Goal: Task Accomplishment & Management: Manage account settings

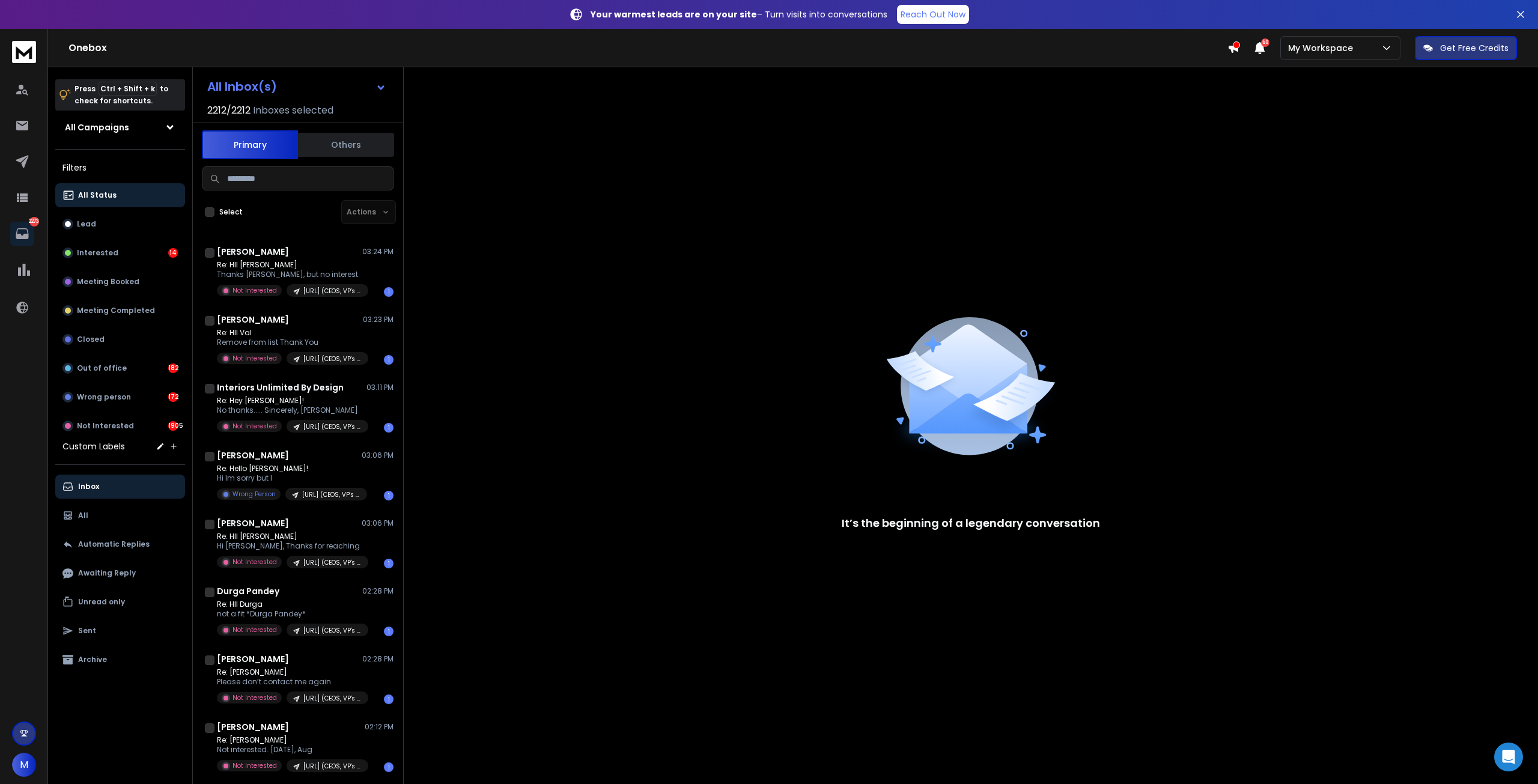
click at [335, 146] on button "Others" at bounding box center [345, 145] width 96 height 26
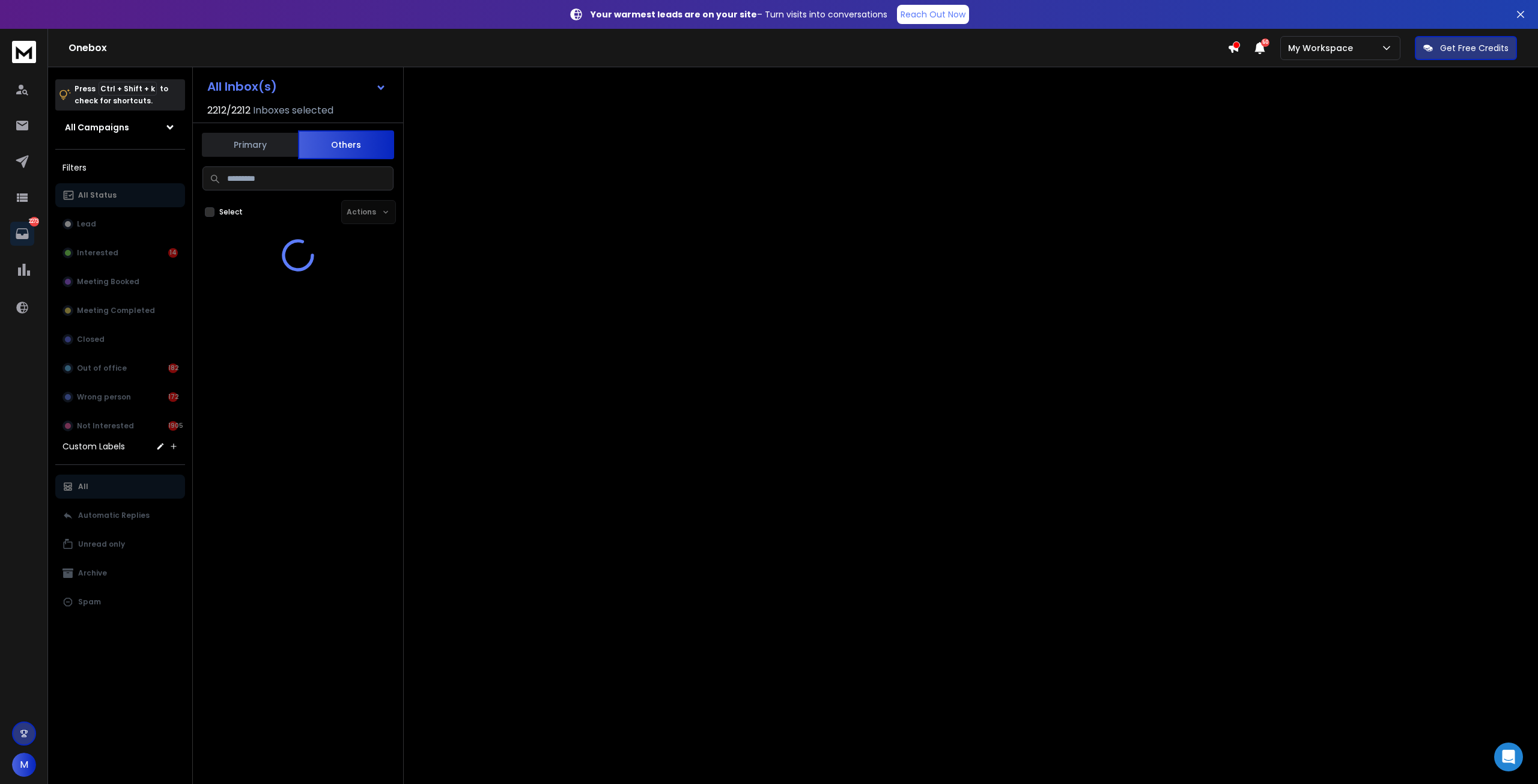
click at [308, 184] on input at bounding box center [297, 178] width 191 height 24
paste input "**********"
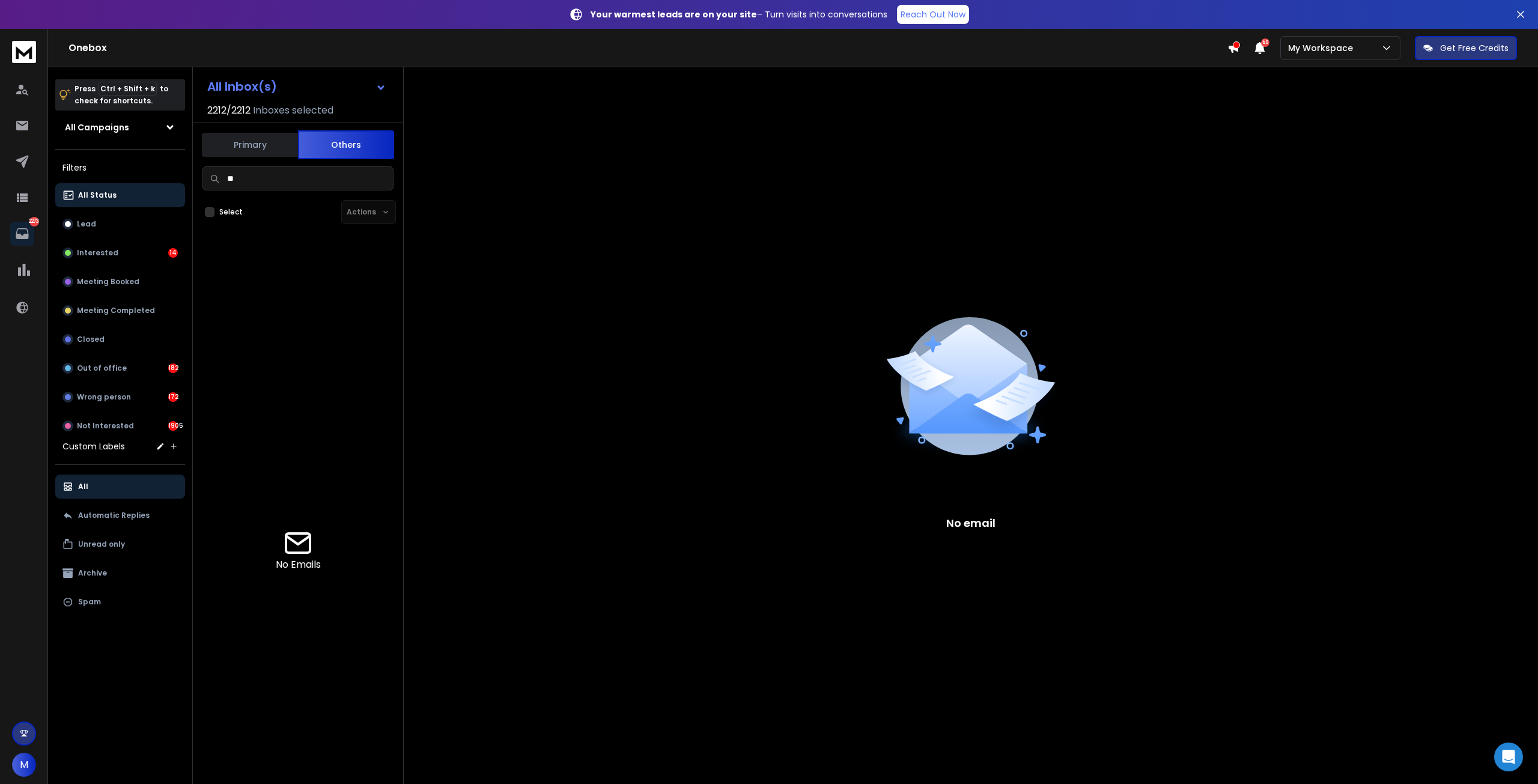
type input "*"
paste input "**********"
type input "*"
paste input "**********"
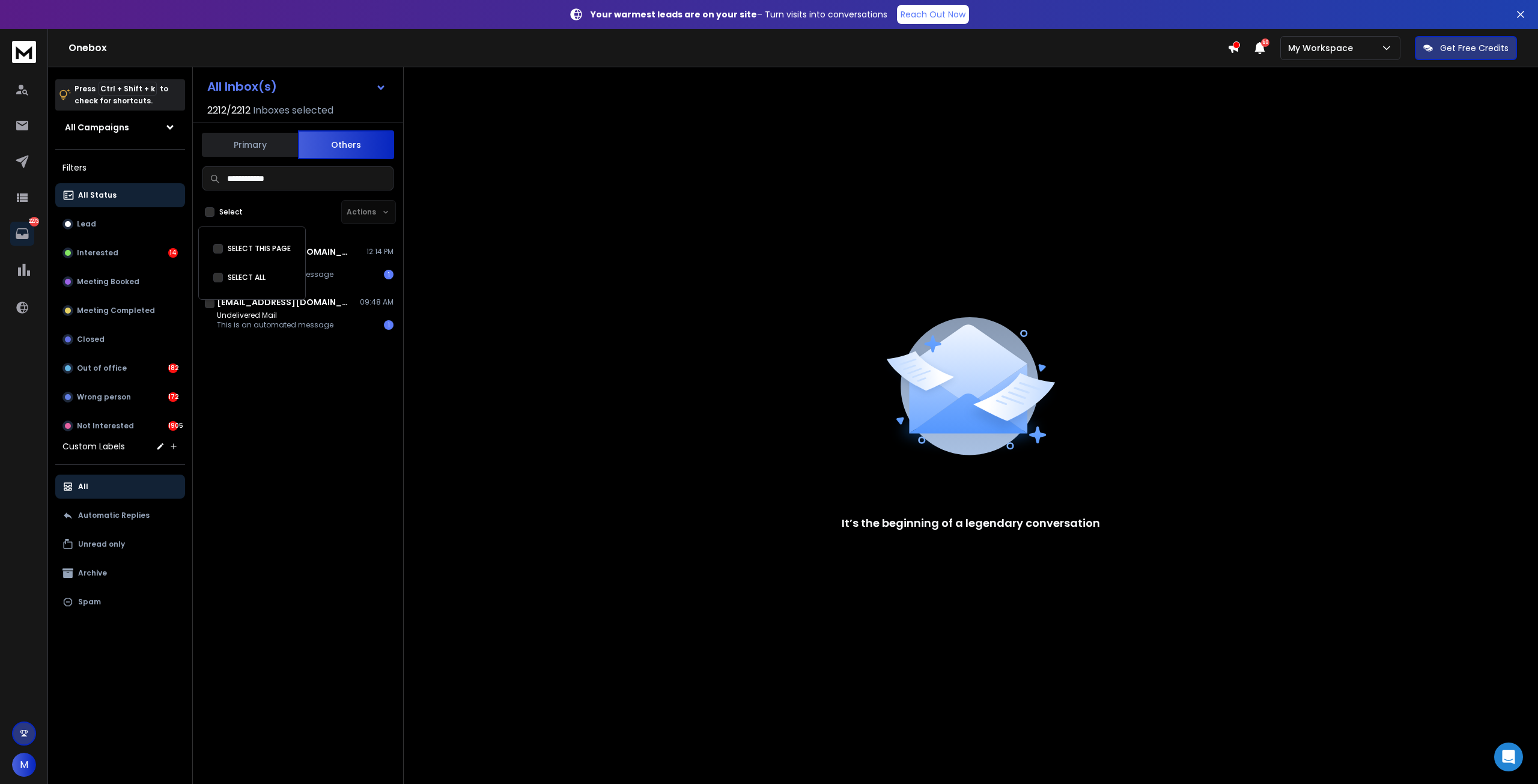
click at [209, 219] on div "Select" at bounding box center [223, 211] width 38 height 24
click at [210, 211] on button "SELECT THIS PAGE" at bounding box center [210, 212] width 10 height 10
click at [356, 215] on p "Actions" at bounding box center [361, 217] width 29 height 10
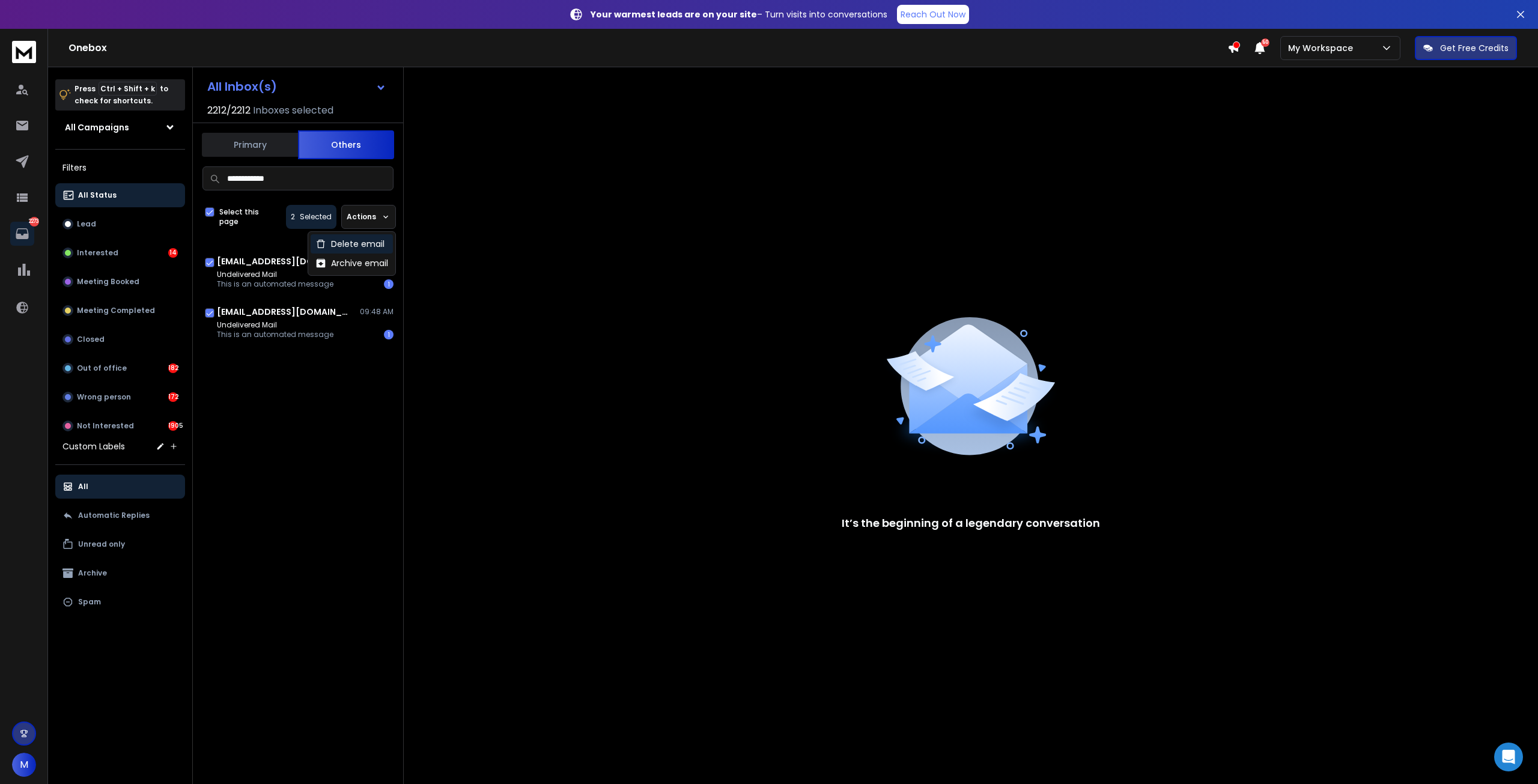
click at [355, 238] on div "Delete email" at bounding box center [350, 244] width 69 height 12
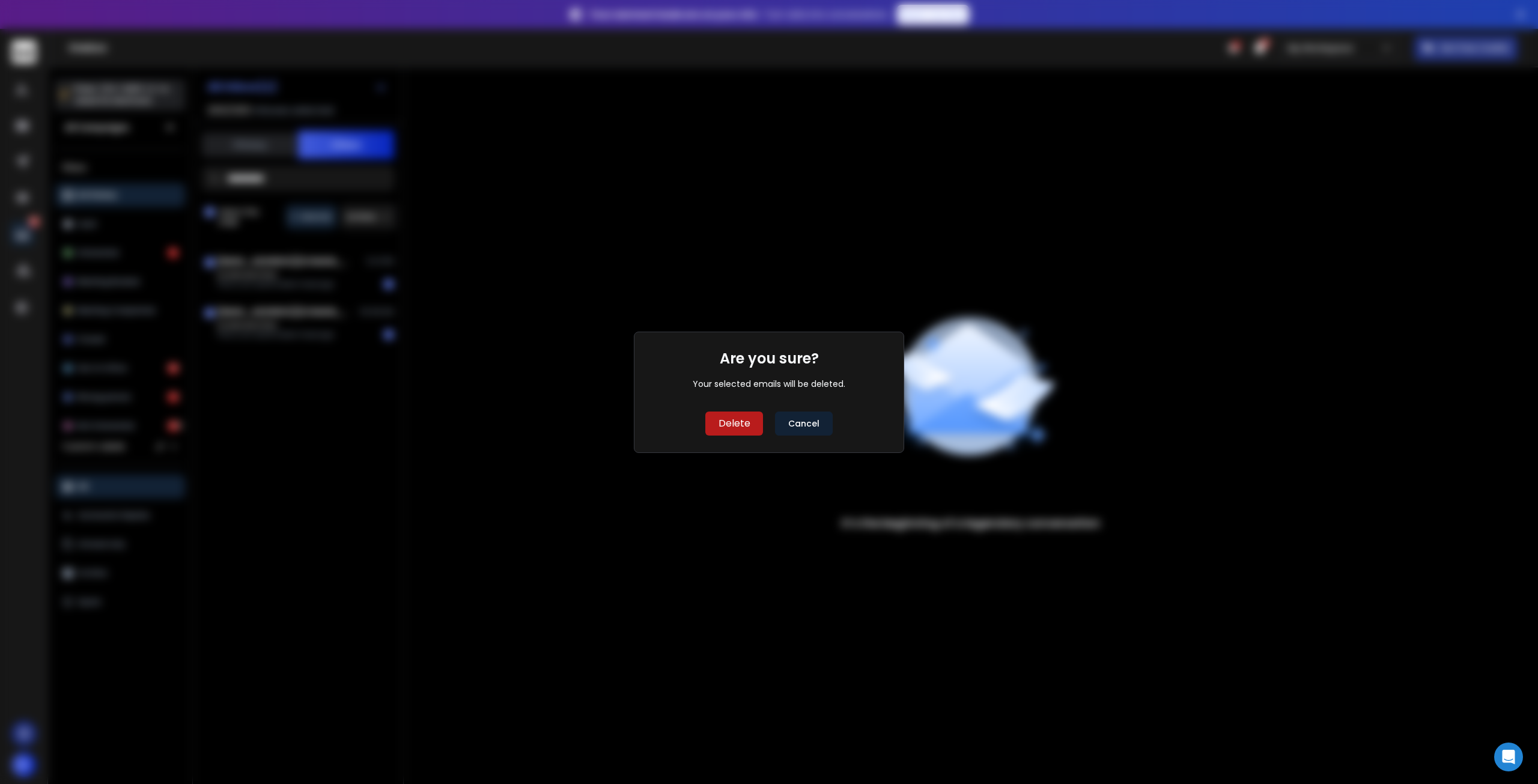
click at [728, 429] on button "Delete" at bounding box center [734, 423] width 57 height 24
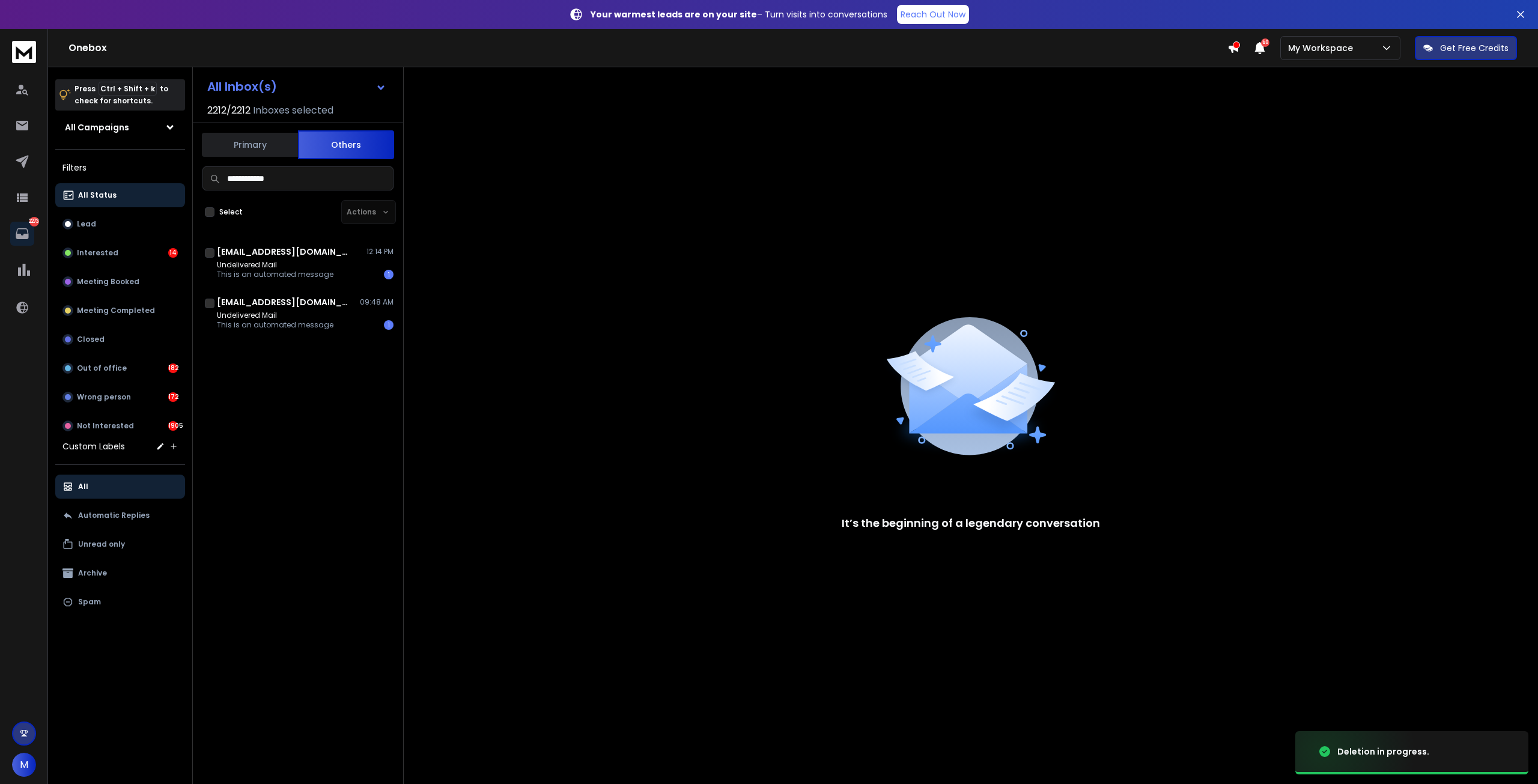
click at [299, 181] on input "**********" at bounding box center [297, 178] width 191 height 24
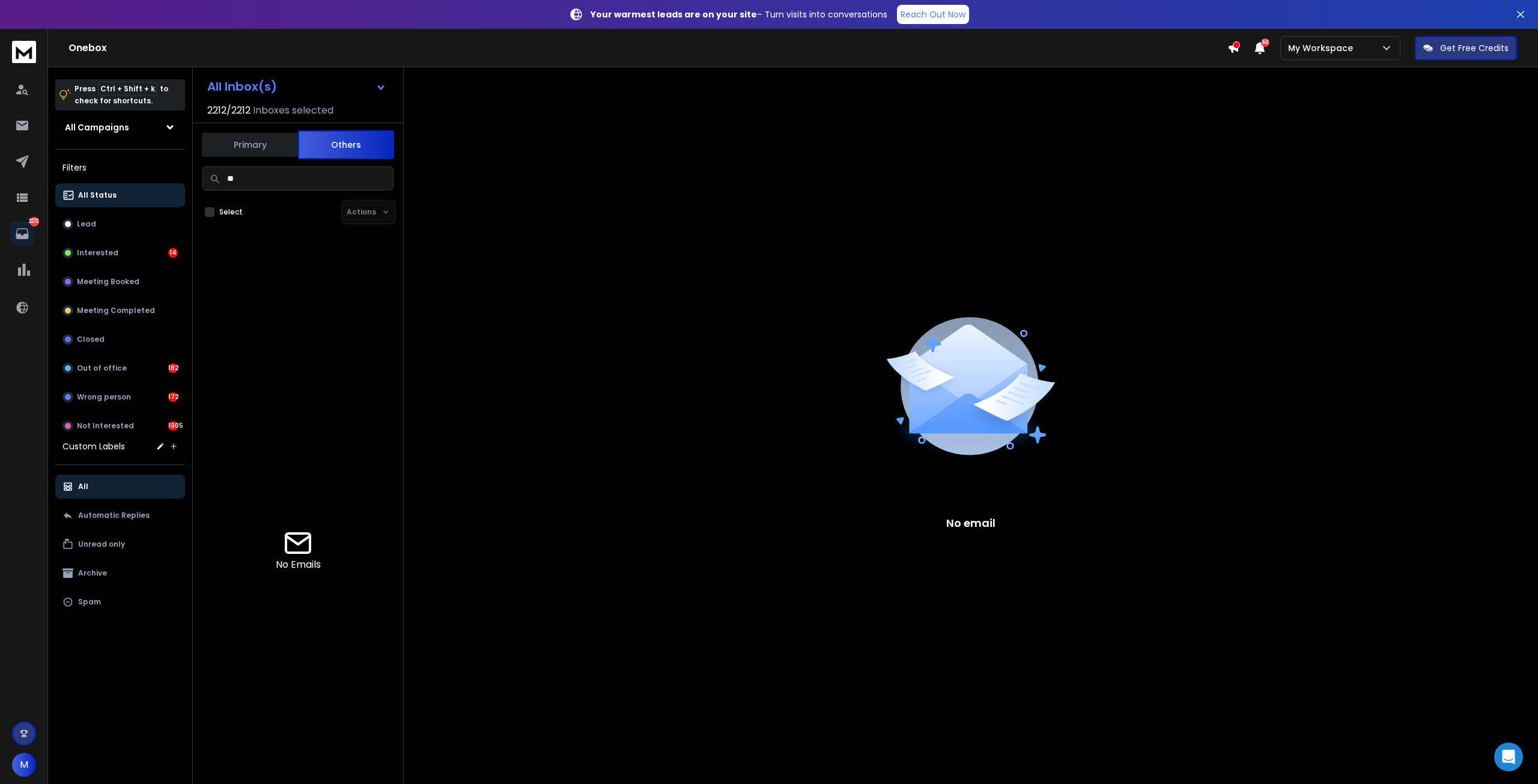
type input "*"
paste input "*****"
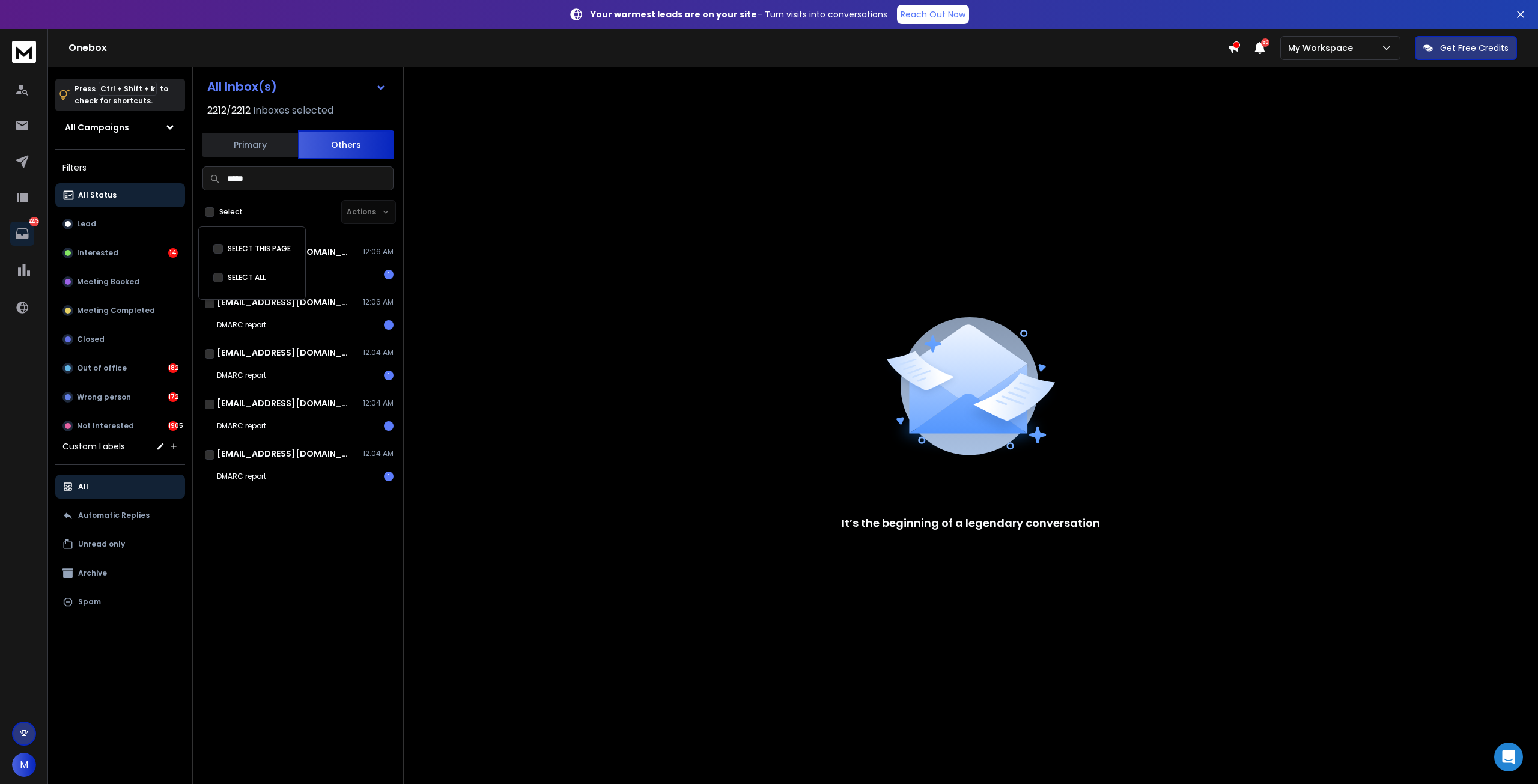
click at [219, 277] on button "SELECT THIS PAGE" at bounding box center [219, 277] width 10 height 10
click at [391, 210] on button "Actions" at bounding box center [368, 211] width 55 height 24
click at [381, 233] on div "Delete email" at bounding box center [350, 239] width 69 height 12
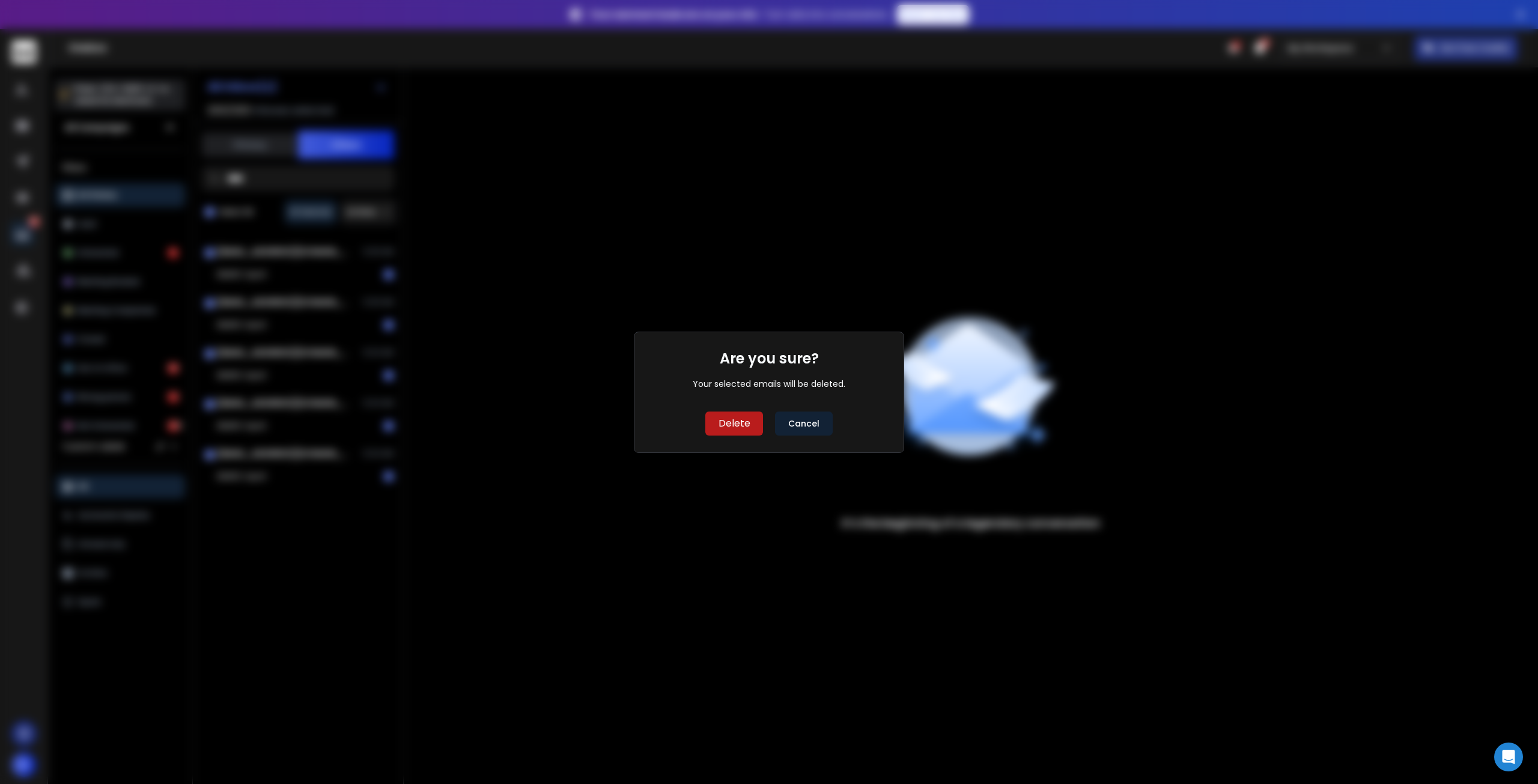
click at [729, 428] on button "Delete" at bounding box center [734, 423] width 57 height 24
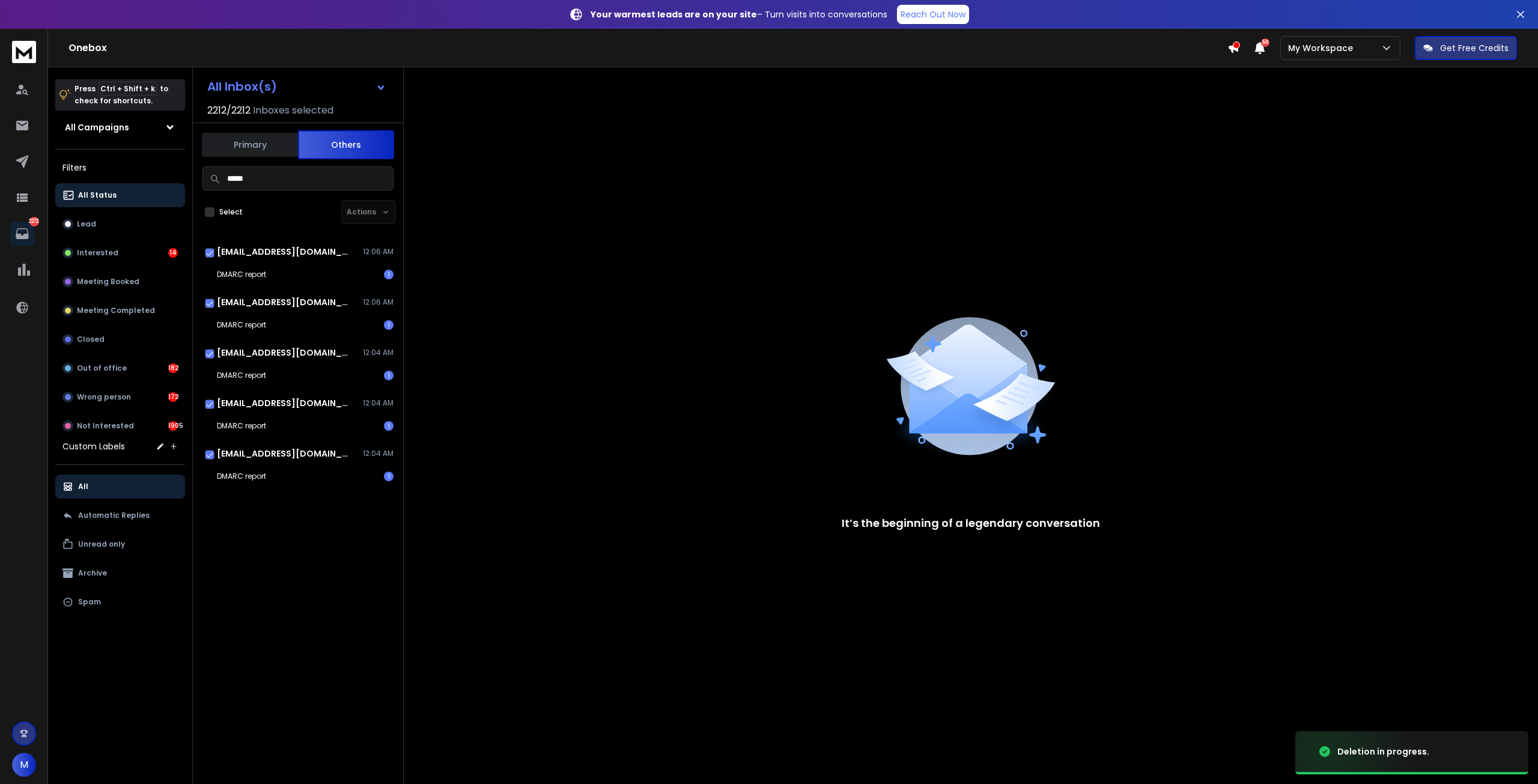
click at [274, 187] on input "*****" at bounding box center [297, 178] width 191 height 24
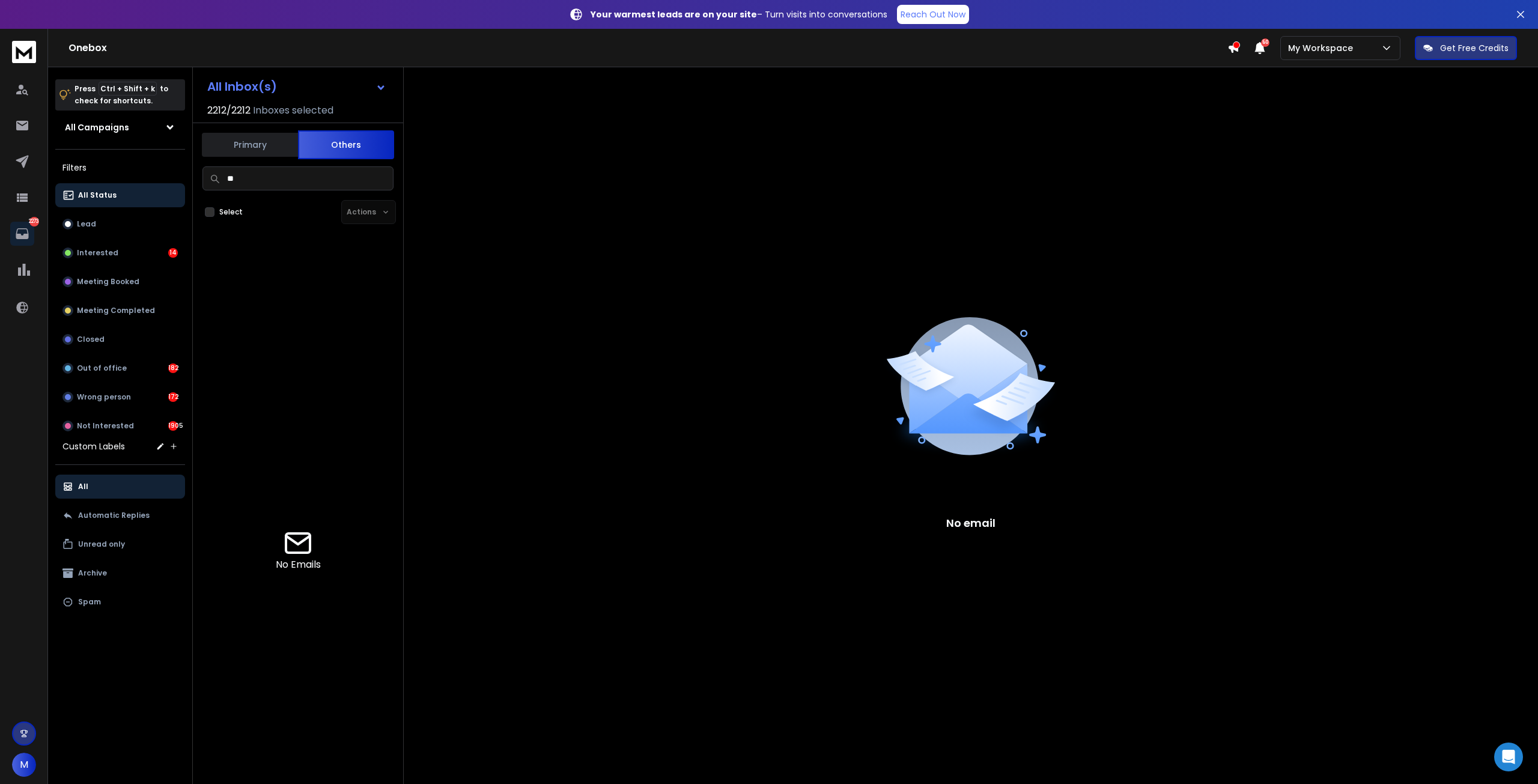
type input "*"
paste input "**********"
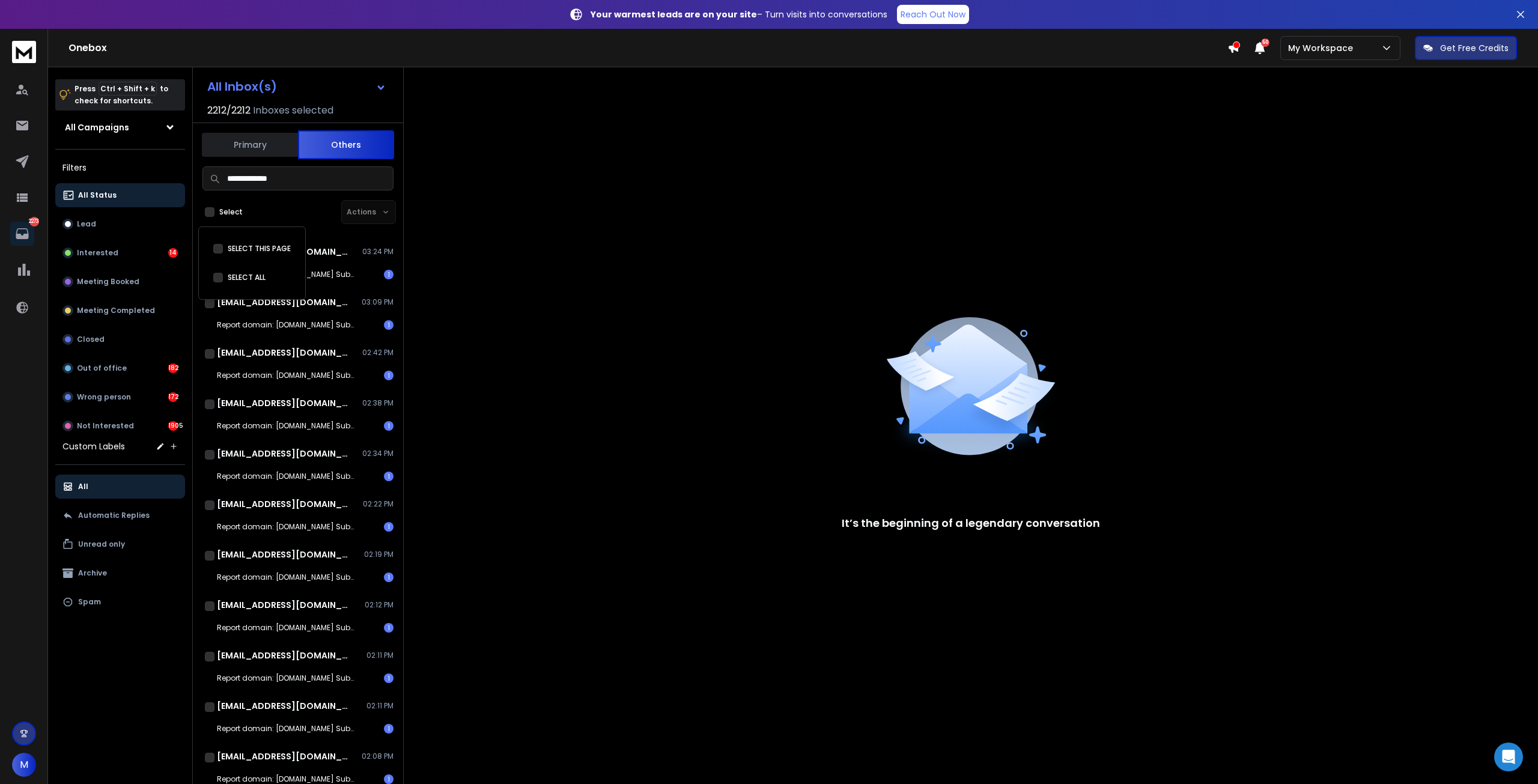
type input "**********"
click at [218, 279] on button "SELECT THIS PAGE" at bounding box center [219, 277] width 10 height 10
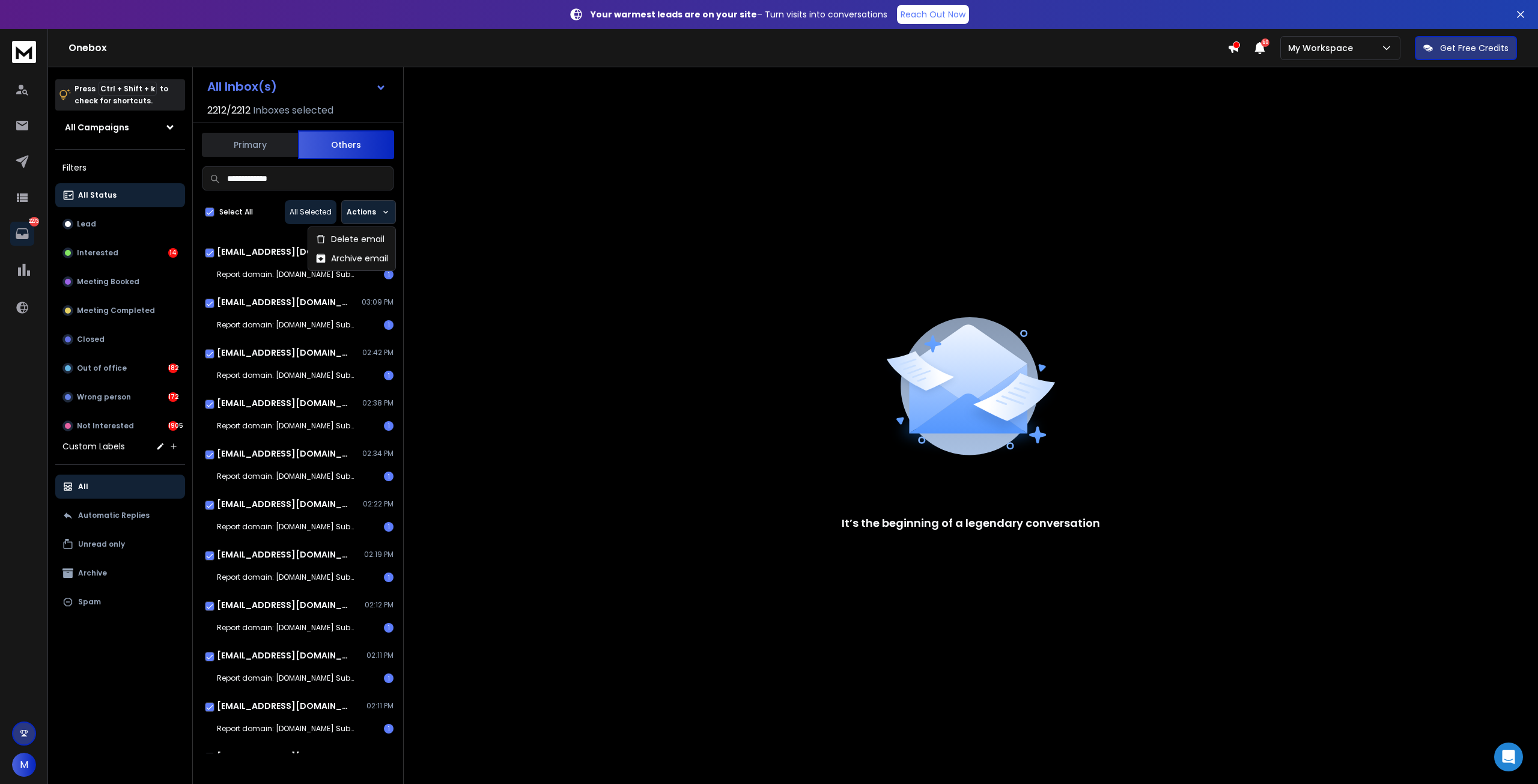
click at [351, 213] on p "Actions" at bounding box center [361, 212] width 29 height 10
click at [351, 237] on div "Delete email" at bounding box center [350, 239] width 69 height 12
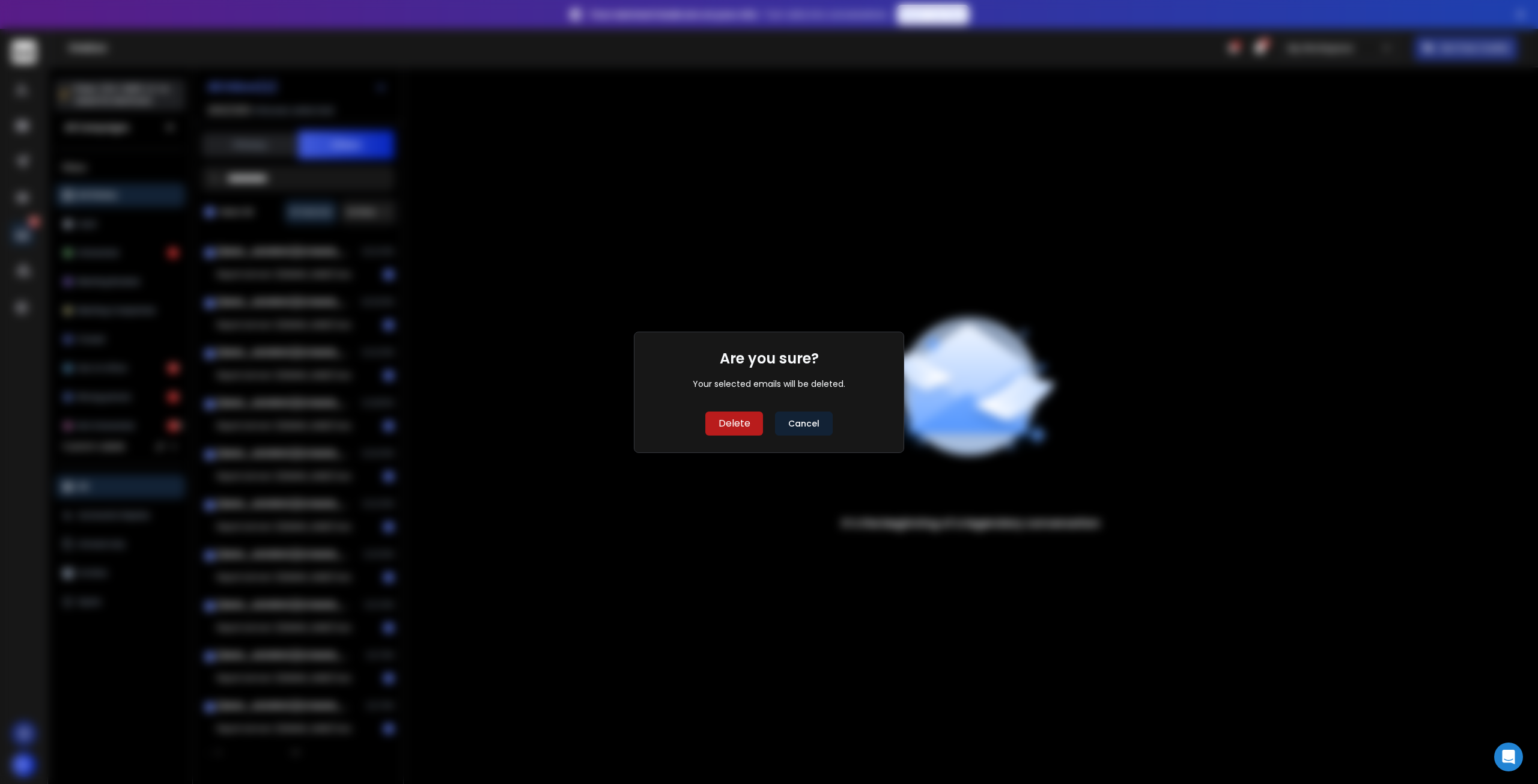
click at [715, 423] on button "Delete" at bounding box center [734, 423] width 57 height 24
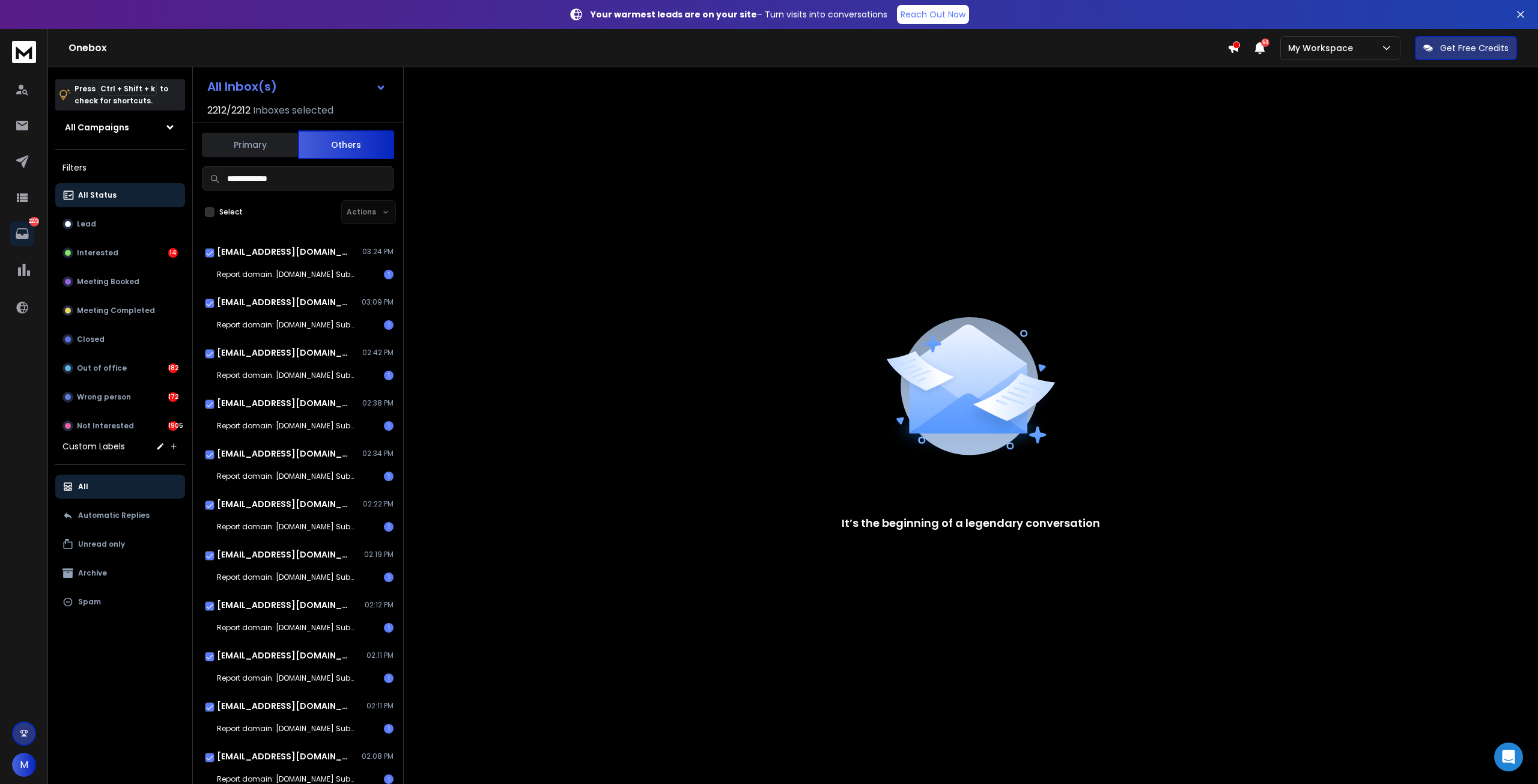
click at [347, 184] on input "**********" at bounding box center [297, 178] width 191 height 24
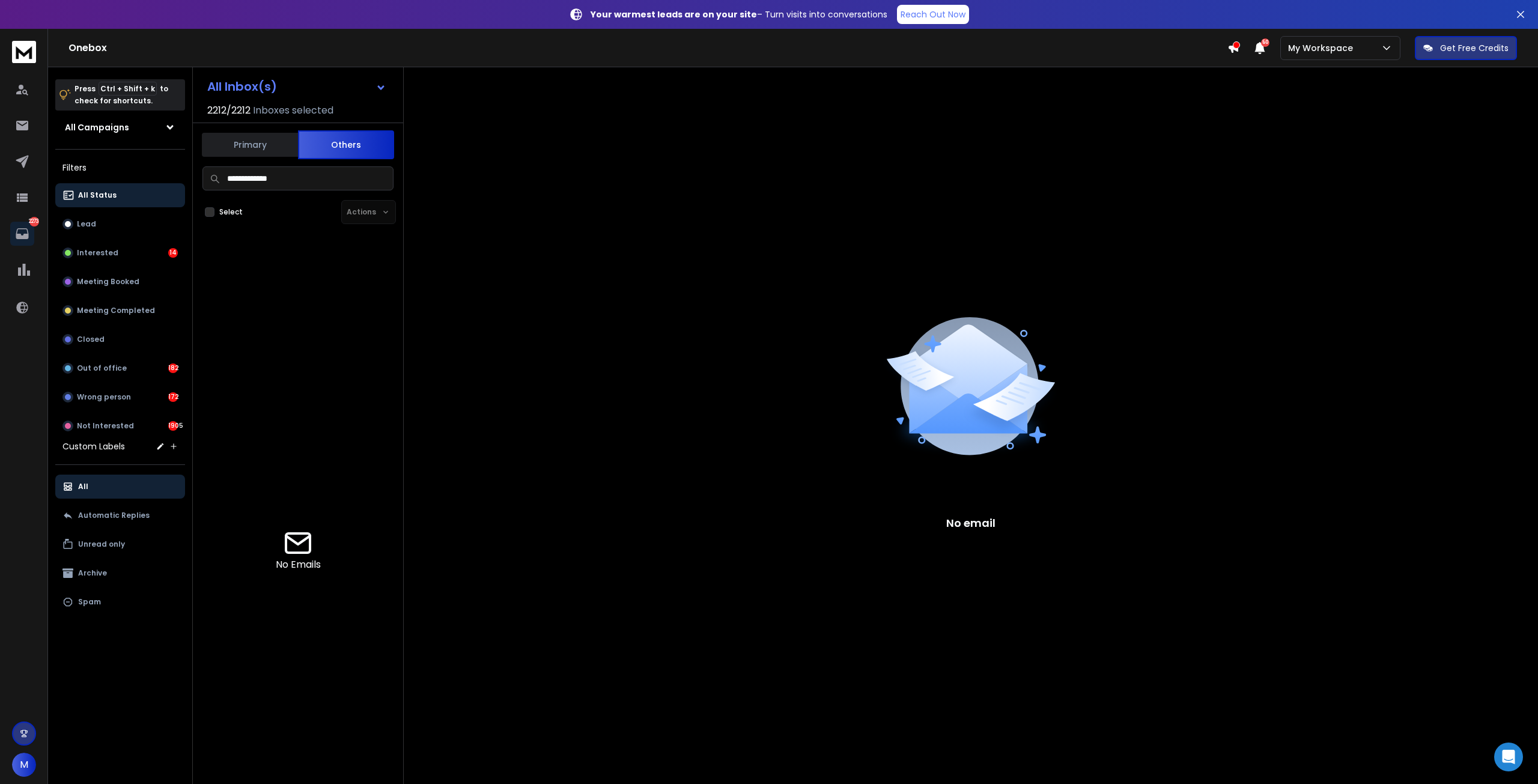
drag, startPoint x: 347, startPoint y: 184, endPoint x: 176, endPoint y: 193, distance: 171.2
click at [176, 193] on div "**********" at bounding box center [793, 459] width 1490 height 784
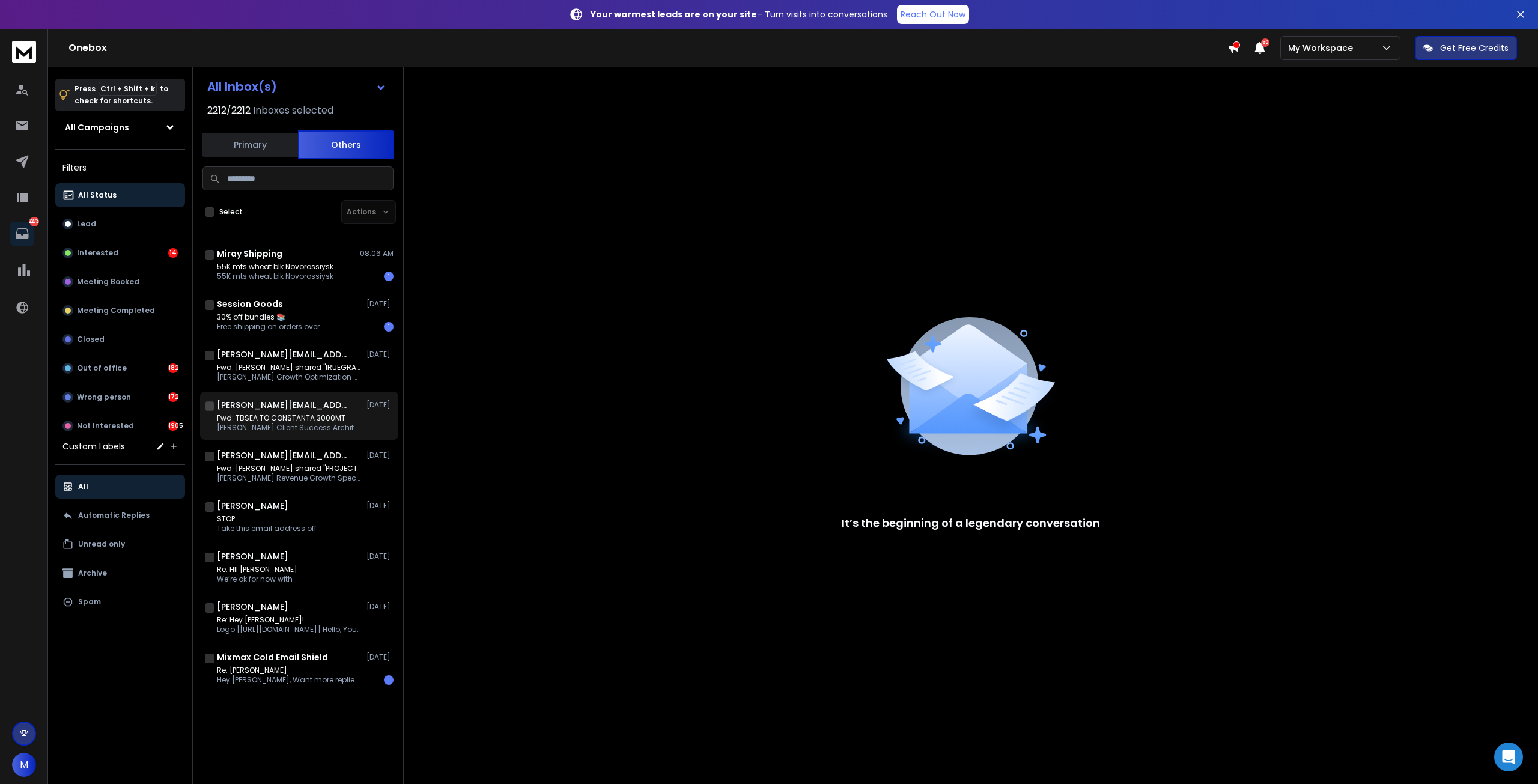
scroll to position [354, 0]
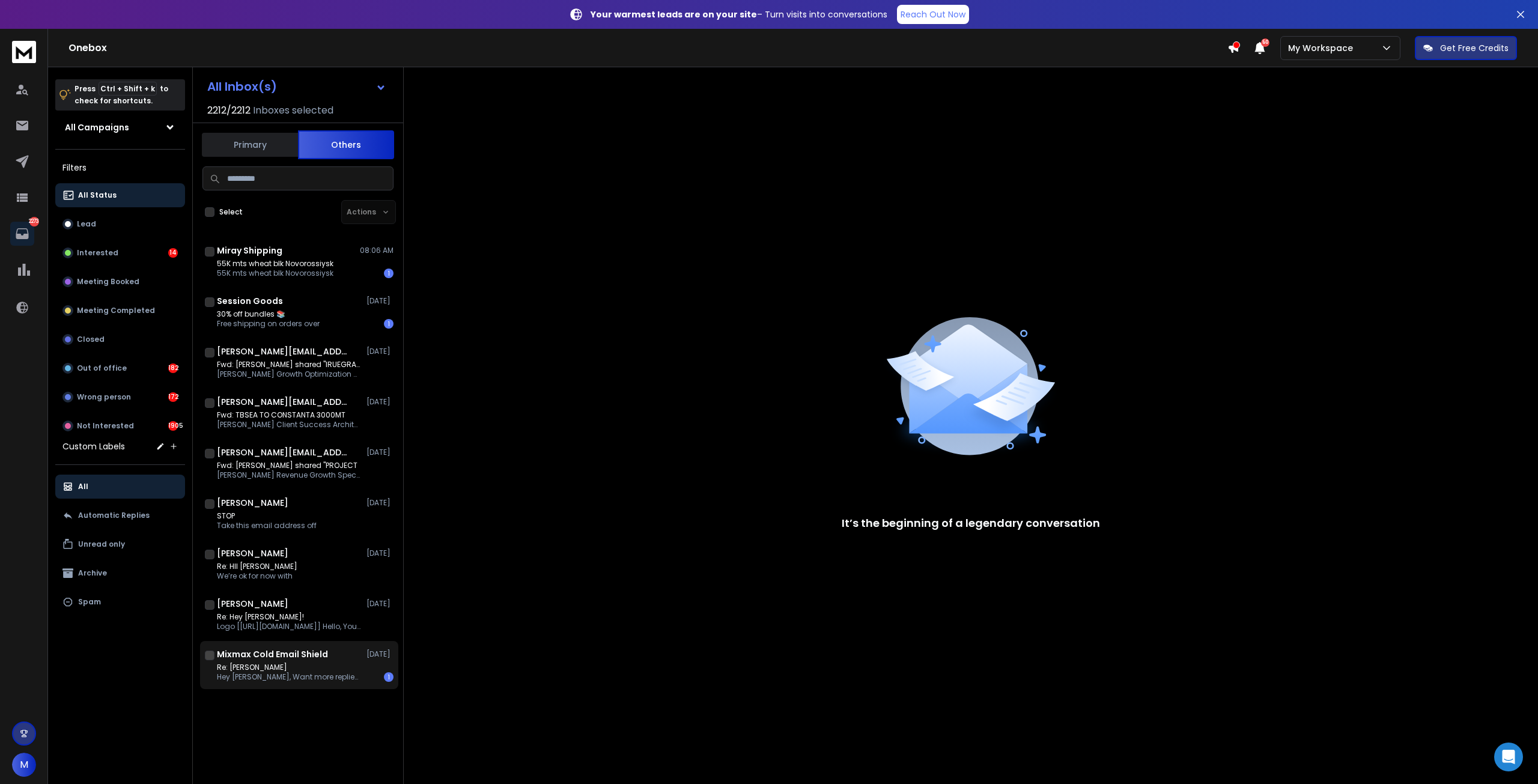
click at [318, 651] on h1 "Mixmax Cold Email Shield" at bounding box center [273, 654] width 111 height 12
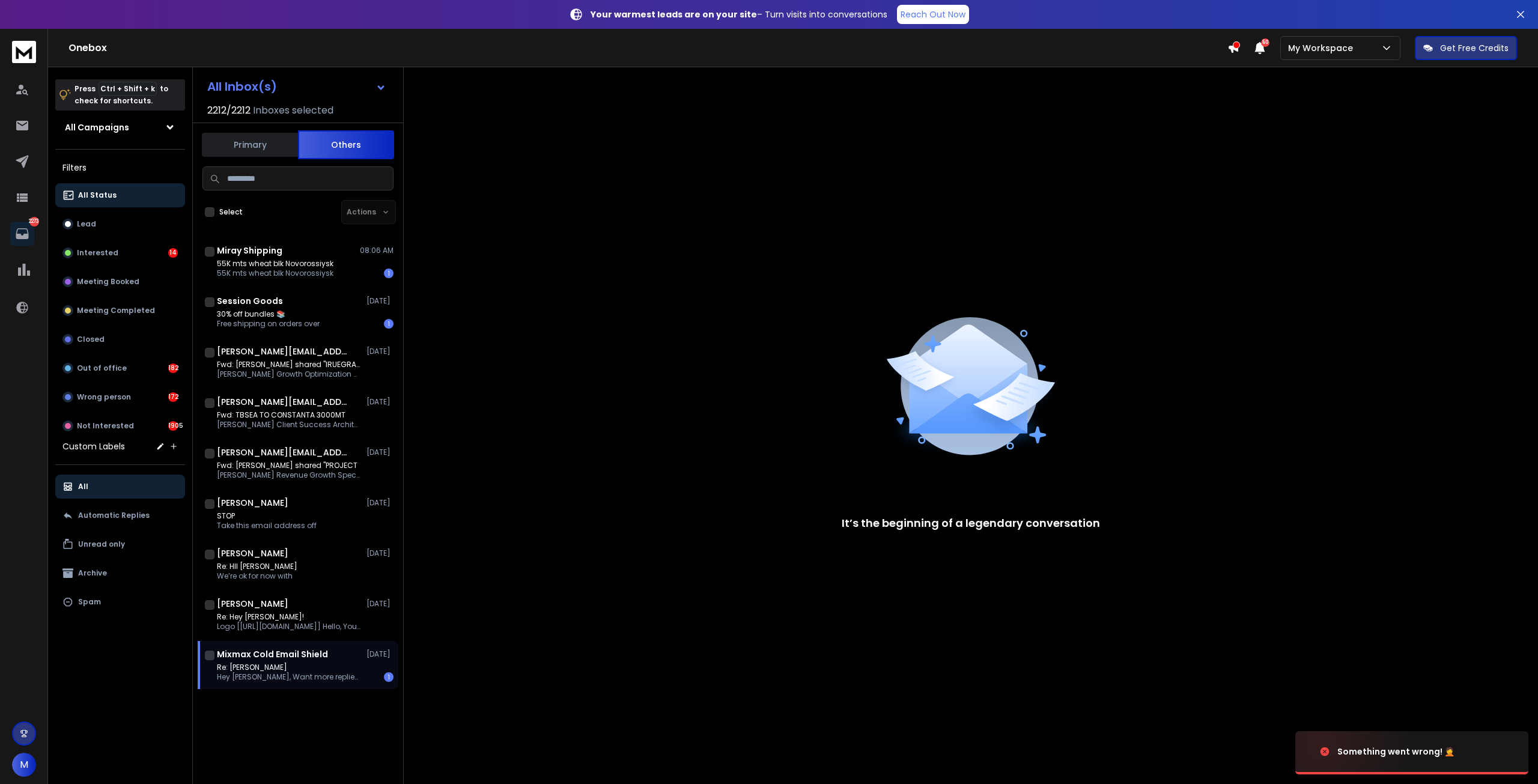
click at [301, 674] on p "Hey [PERSON_NAME], Want more replies to" at bounding box center [289, 677] width 144 height 10
click at [298, 625] on p "Logo [[URL][DOMAIN_NAME]] Hello, You just contacted me by" at bounding box center [289, 627] width 144 height 10
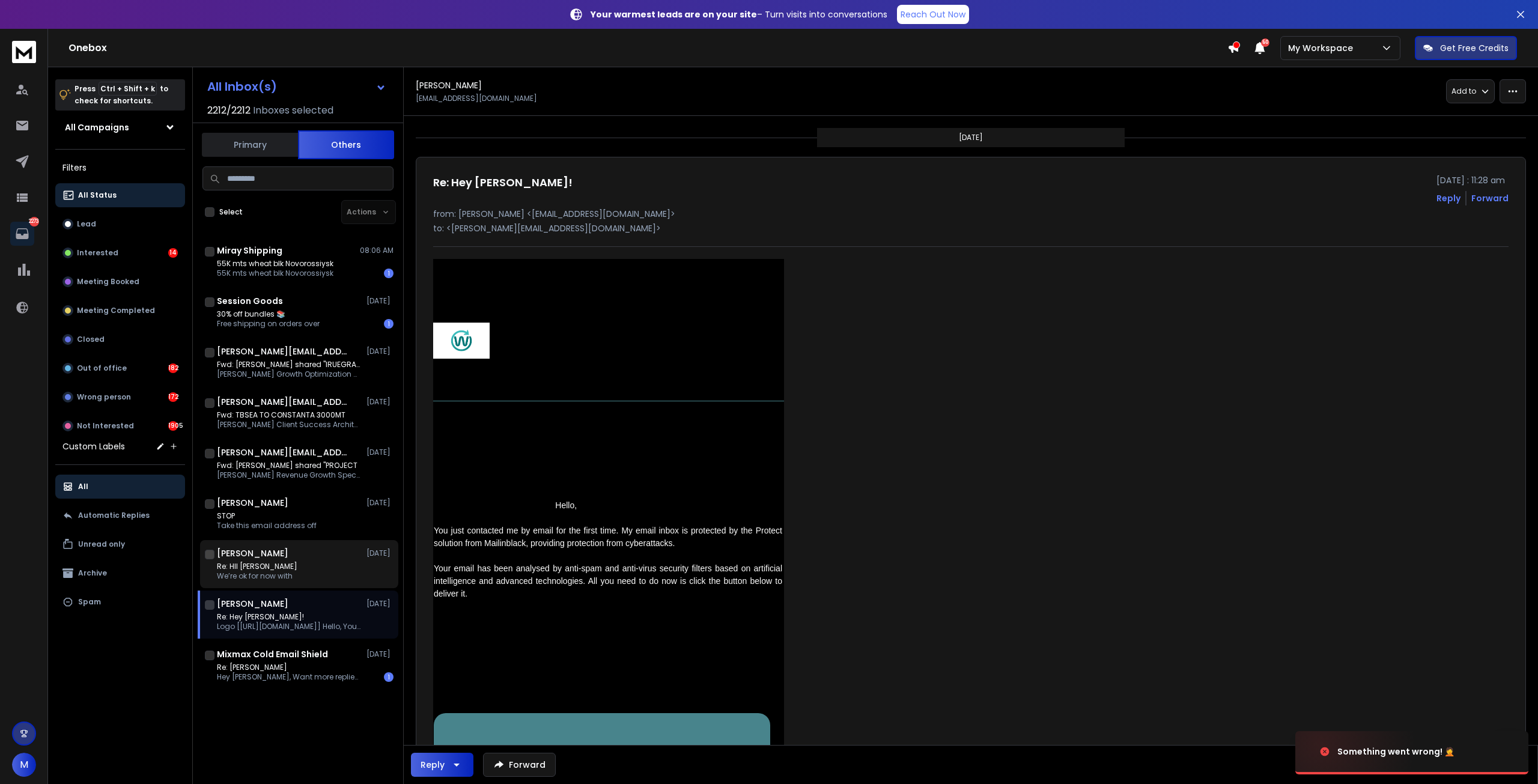
click at [300, 563] on div "Re: HII [PERSON_NAME] We’re ok for now with" at bounding box center [305, 570] width 177 height 19
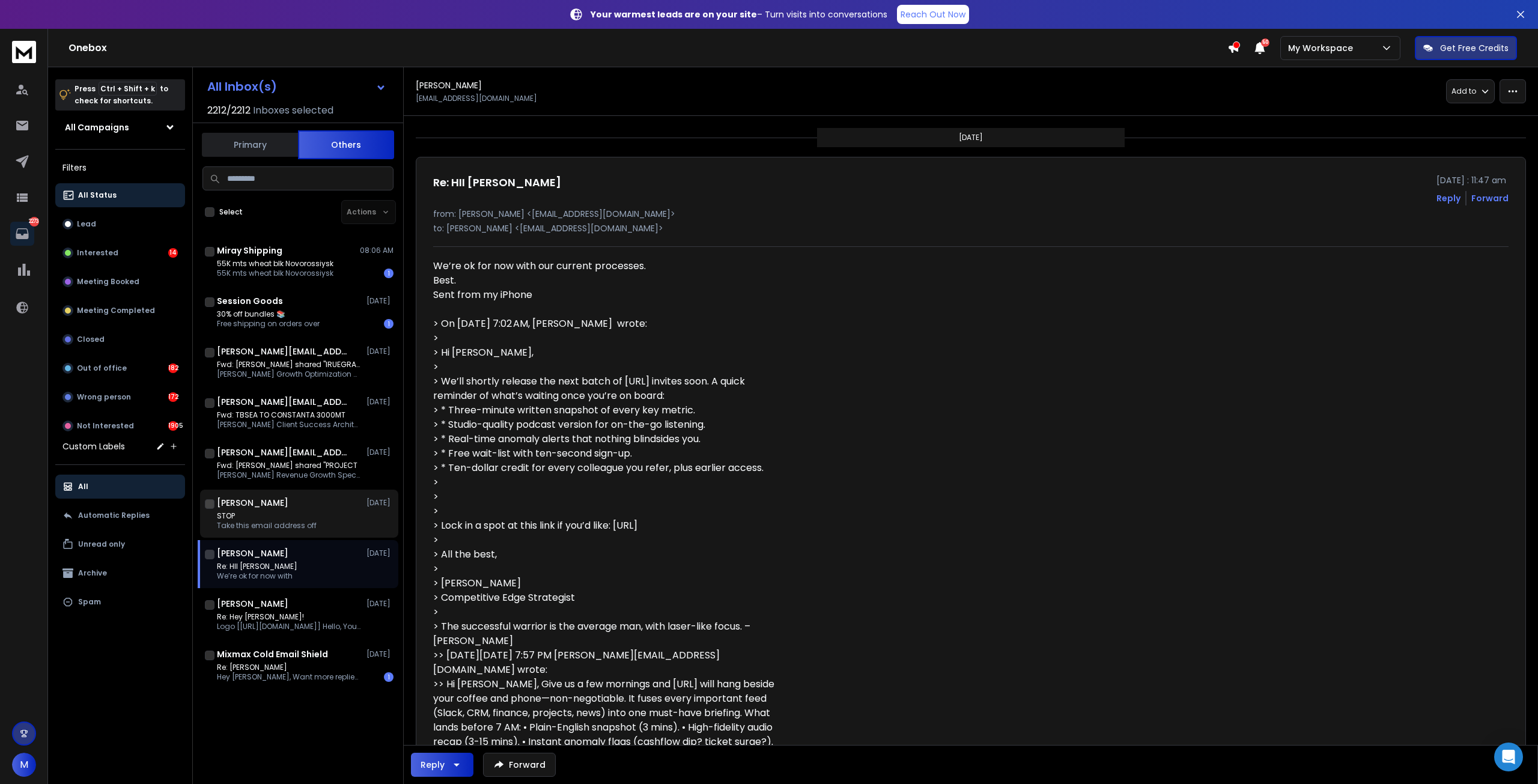
click at [309, 515] on p "STOP" at bounding box center [267, 516] width 100 height 10
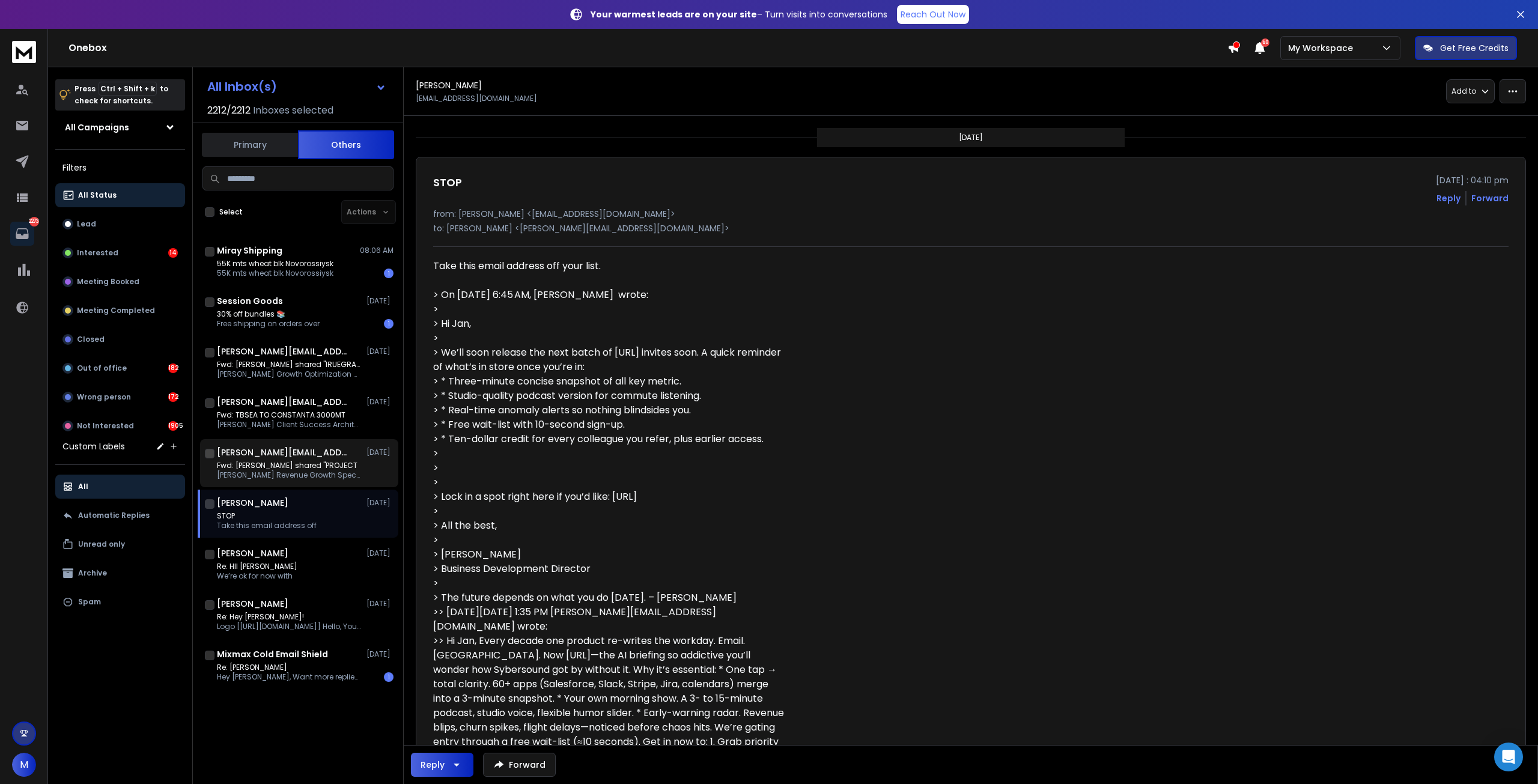
click at [309, 471] on p "[PERSON_NAME] Revenue Growth Specialist The secret" at bounding box center [289, 475] width 144 height 10
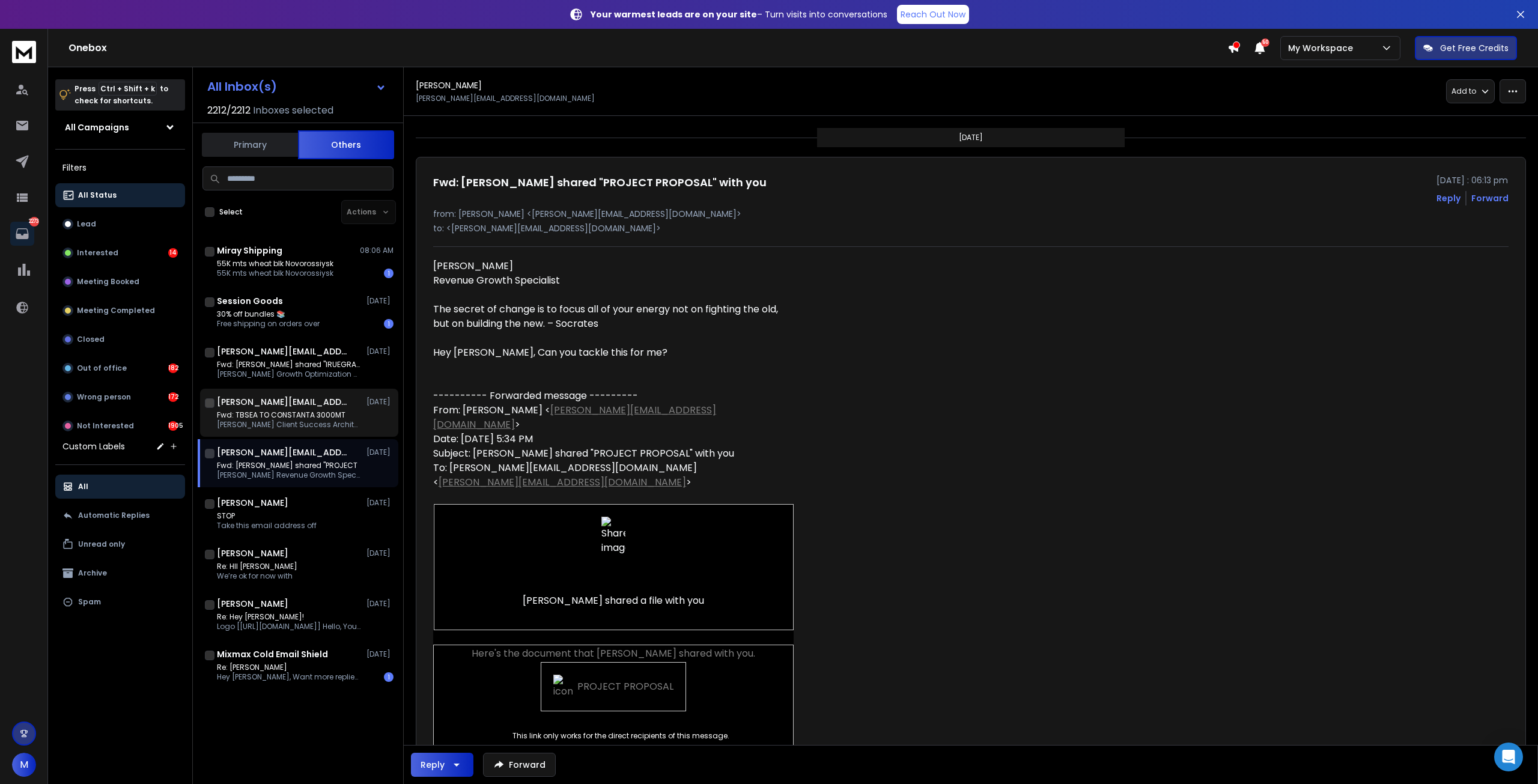
click at [306, 435] on div "[PERSON_NAME][EMAIL_ADDRESS][DOMAIN_NAME] [DATE] Fwd: TBSEA TO CONSTANTA 3000MT…" at bounding box center [299, 412] width 198 height 48
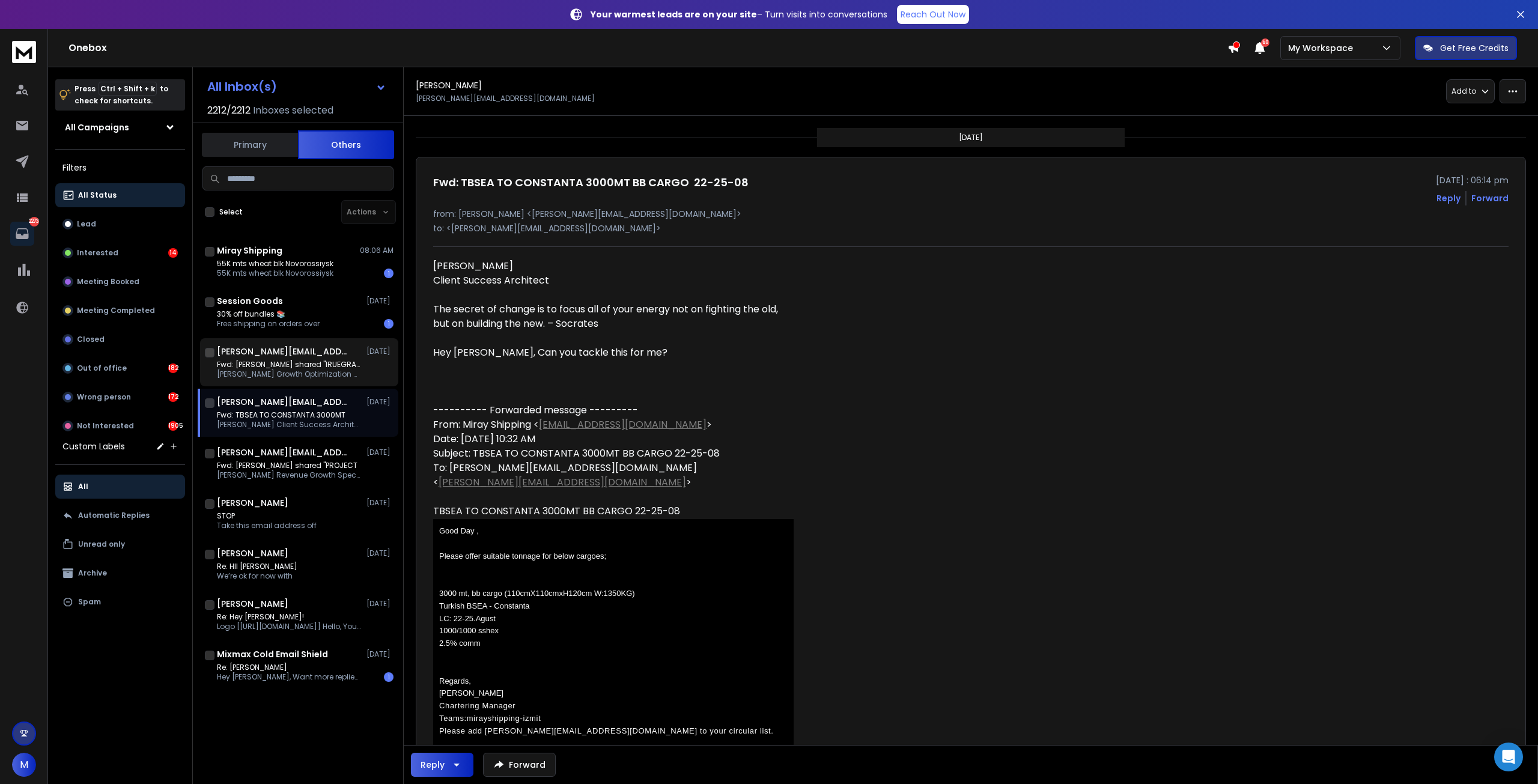
click at [309, 375] on p "[PERSON_NAME] Growth Optimization Specialist The only" at bounding box center [289, 374] width 144 height 10
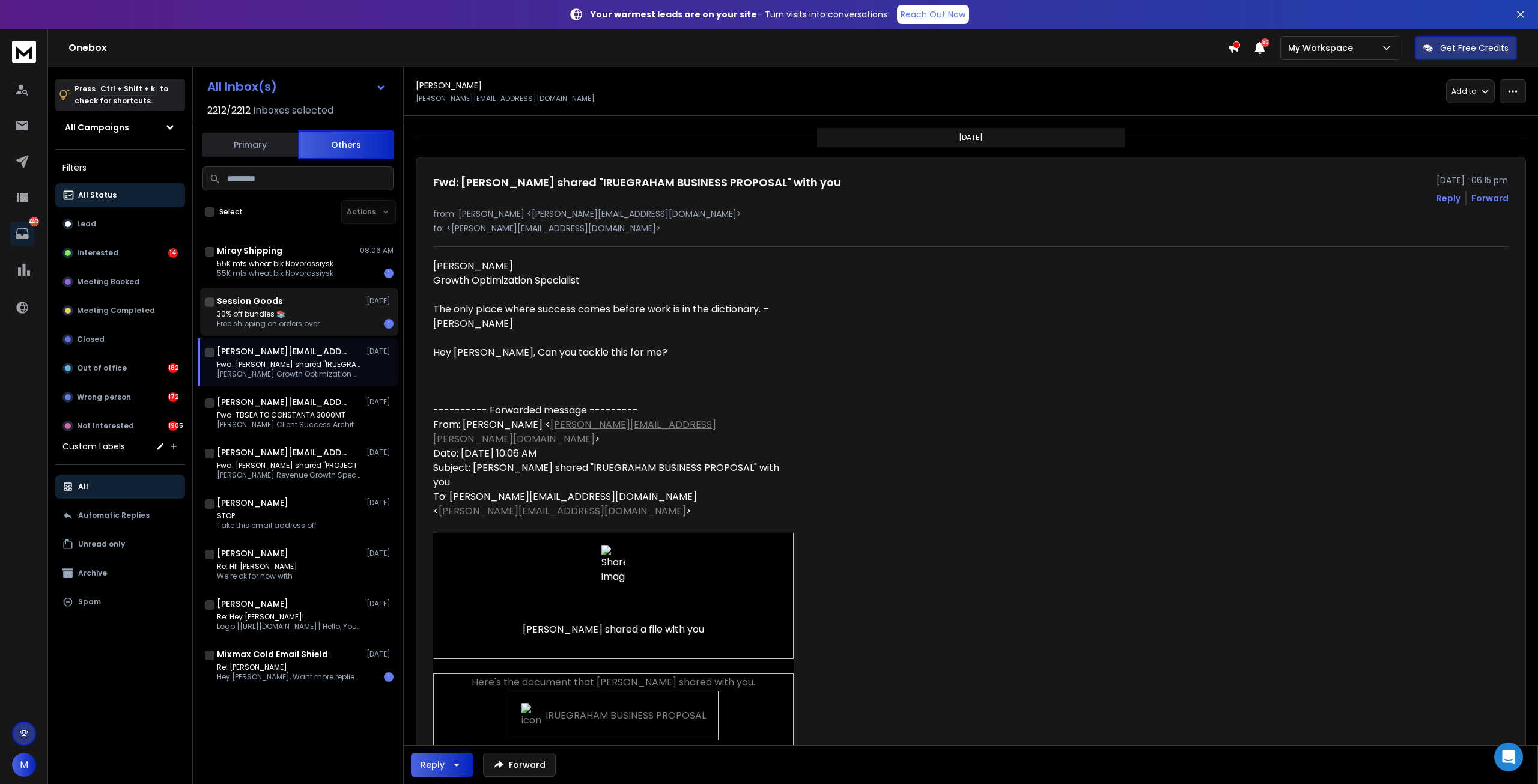
click at [308, 322] on p "Free shipping on orders over" at bounding box center [268, 324] width 102 height 10
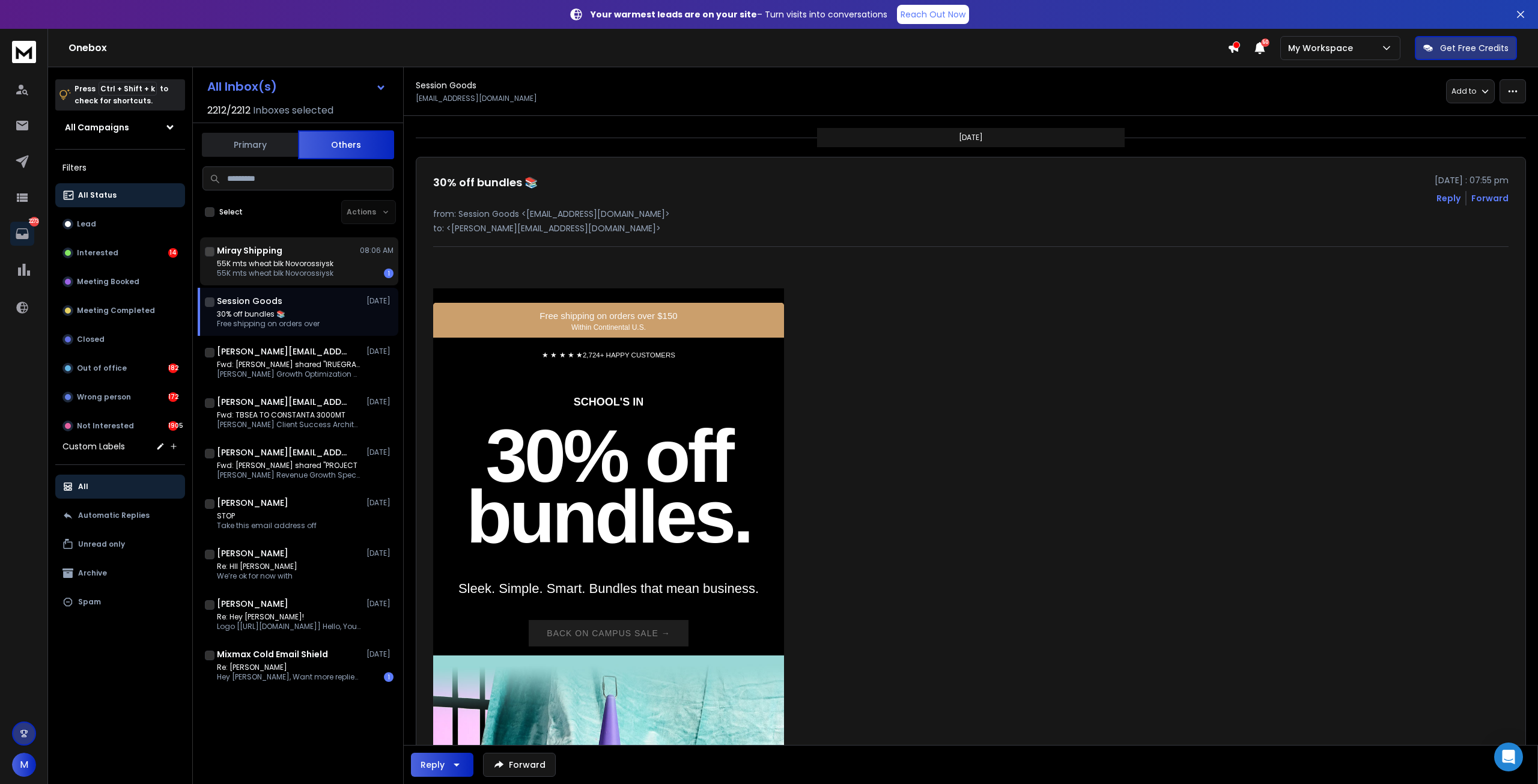
click at [306, 274] on p "55K mts wheat blk Novorossiysk" at bounding box center [275, 273] width 116 height 10
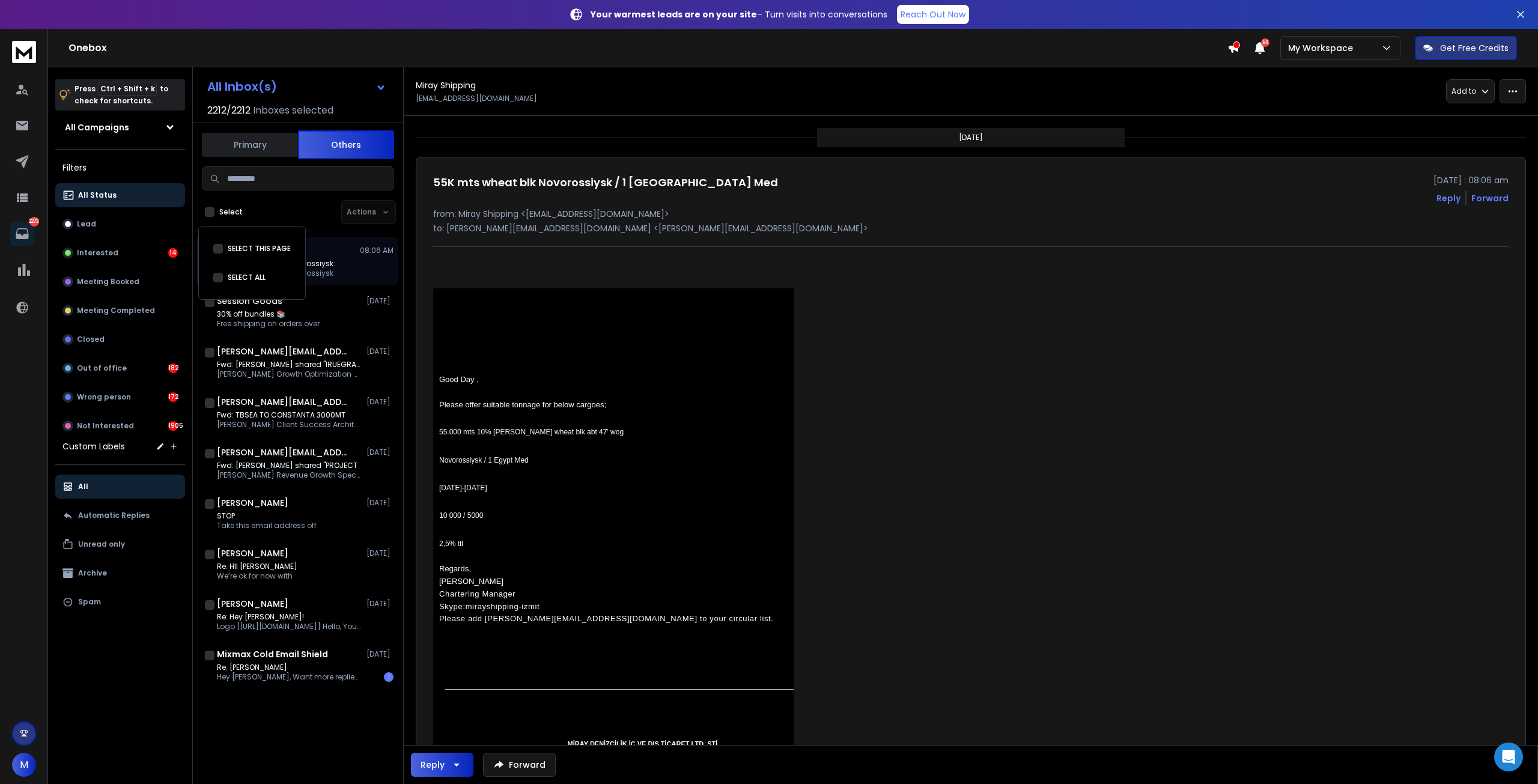
click at [213, 214] on button "SELECT THIS PAGE" at bounding box center [210, 212] width 10 height 10
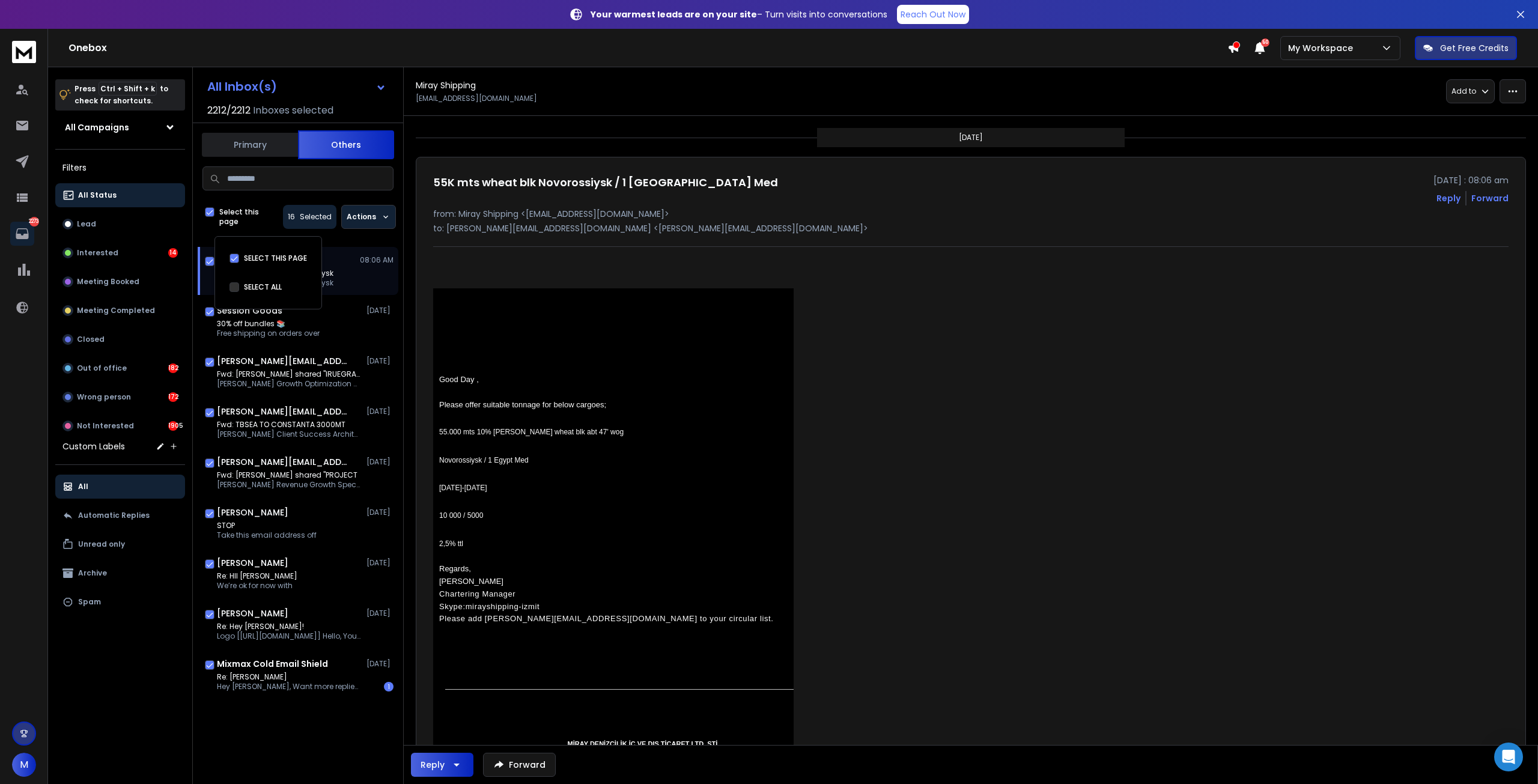
click at [364, 214] on p "Actions" at bounding box center [361, 217] width 29 height 10
click at [364, 252] on div "Delete email" at bounding box center [351, 243] width 83 height 19
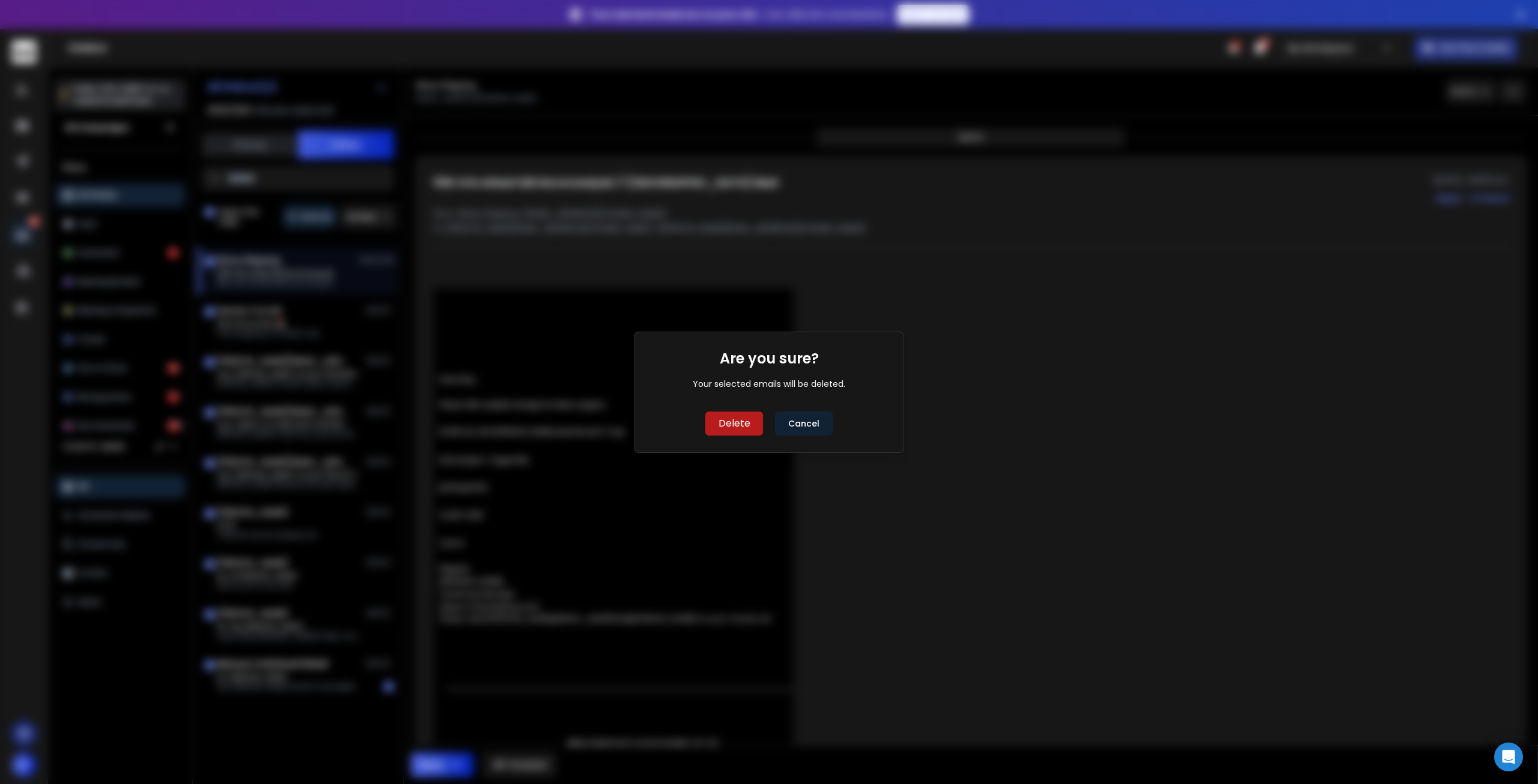
click at [721, 414] on button "Delete" at bounding box center [734, 423] width 57 height 24
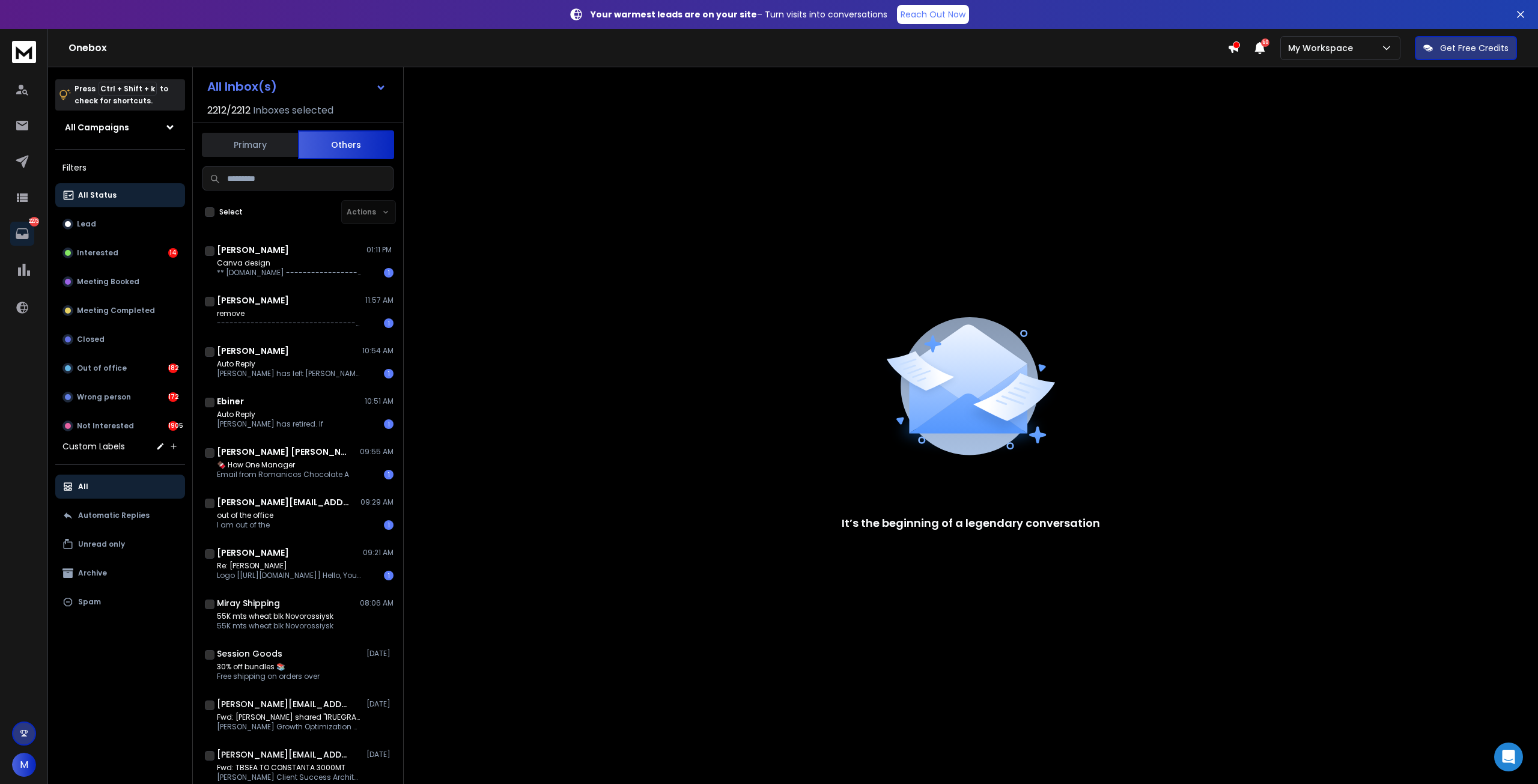
scroll to position [0, 0]
click at [270, 412] on p "Auto Reply" at bounding box center [270, 417] width 106 height 10
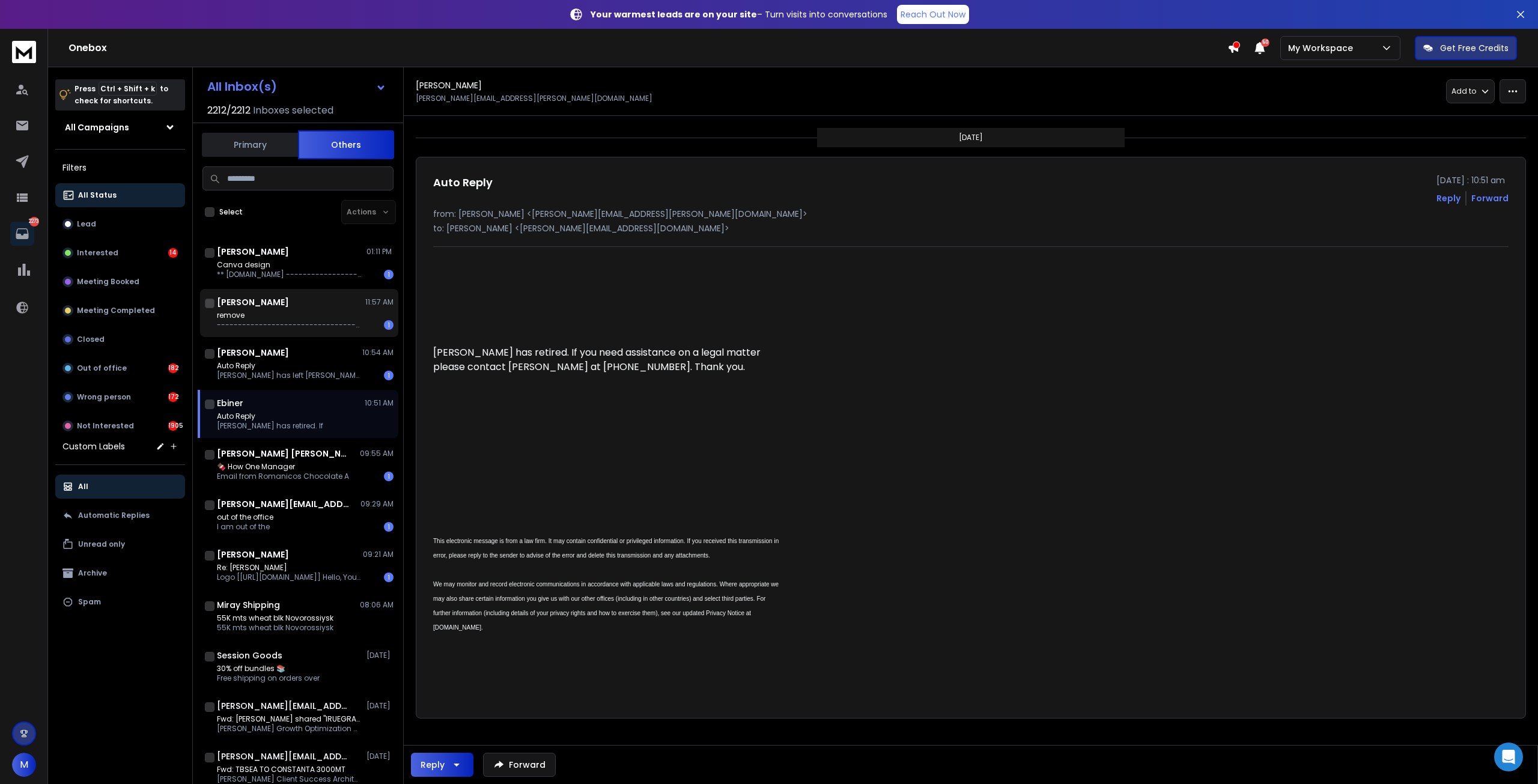
click at [281, 309] on div "[PERSON_NAME] 11:57 AM remove ---------------------------------------- From: "[…" at bounding box center [305, 313] width 177 height 34
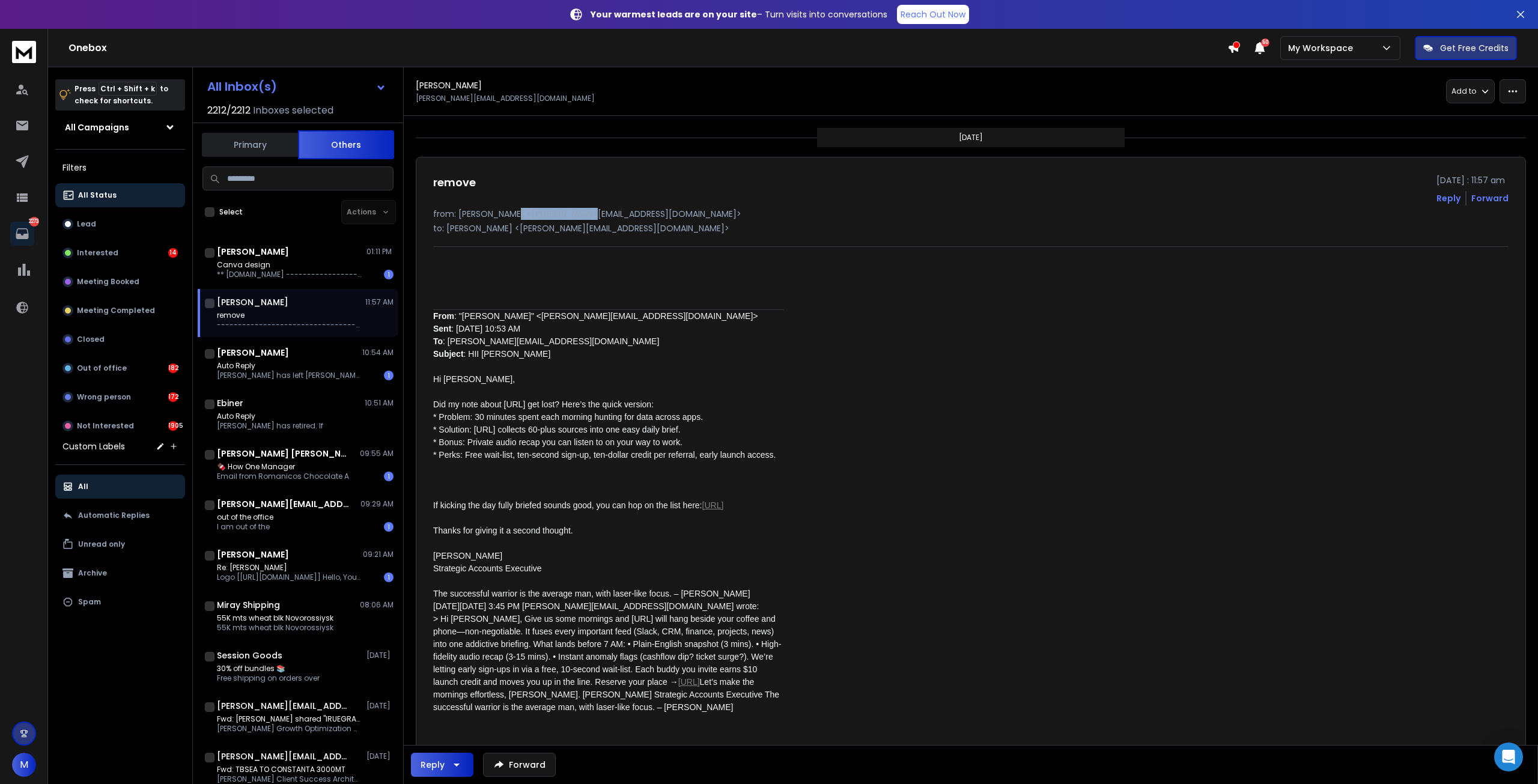
drag, startPoint x: 512, startPoint y: 211, endPoint x: 593, endPoint y: 219, distance: 81.4
click at [593, 219] on p "from: [PERSON_NAME] <[PERSON_NAME][EMAIL_ADDRESS][DOMAIN_NAME]>" at bounding box center [971, 214] width 1076 height 12
copy p "[PERSON_NAME][EMAIL_ADDRESS][DOMAIN_NAME]"
click at [297, 268] on p "Canva design" at bounding box center [289, 265] width 144 height 10
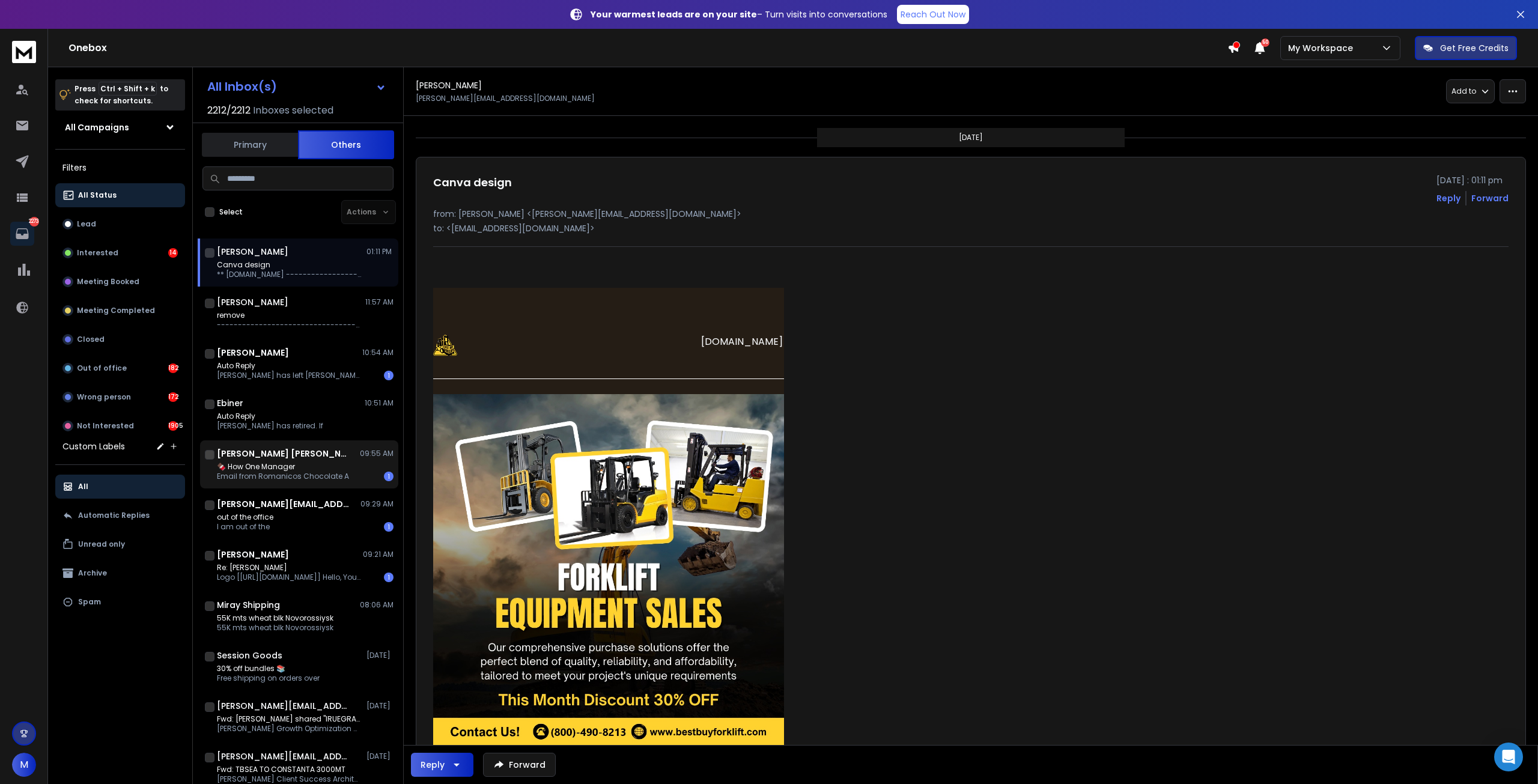
click at [277, 450] on h1 "[PERSON_NAME] [PERSON_NAME]" at bounding box center [282, 453] width 132 height 12
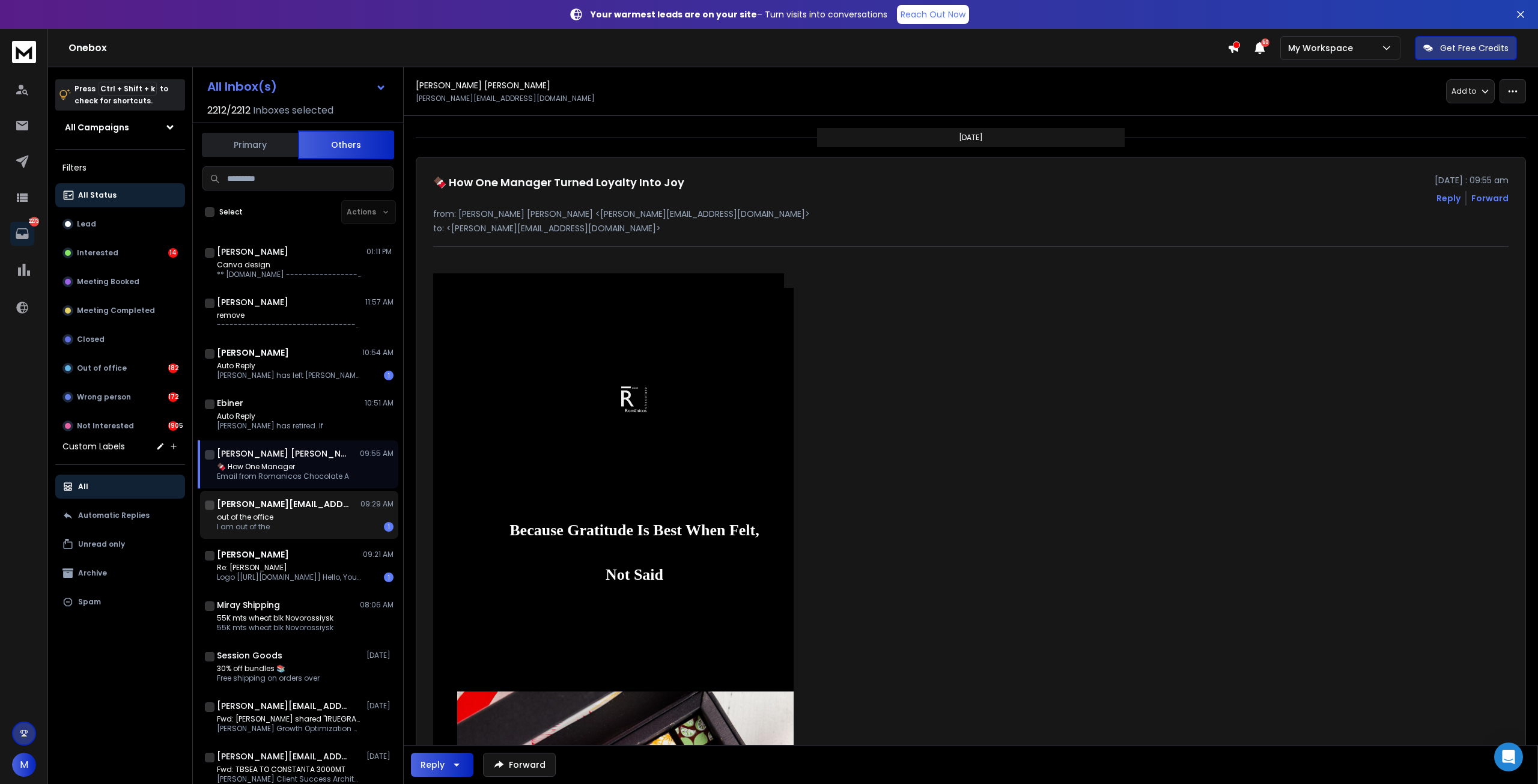
click at [281, 521] on div "out of the office I am out of the 1" at bounding box center [305, 521] width 177 height 19
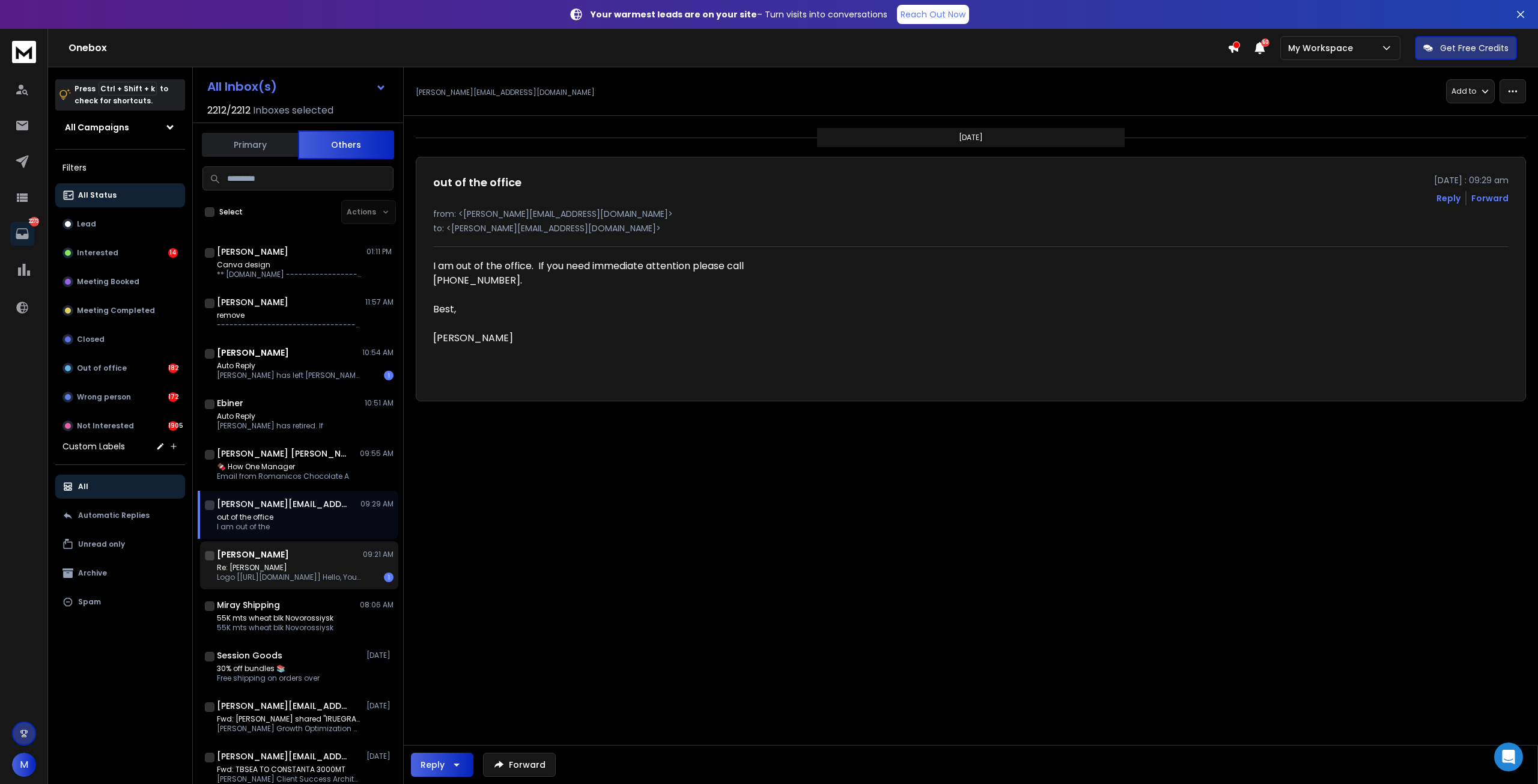
click at [286, 554] on div "[PERSON_NAME] 09:21 AM" at bounding box center [305, 554] width 177 height 12
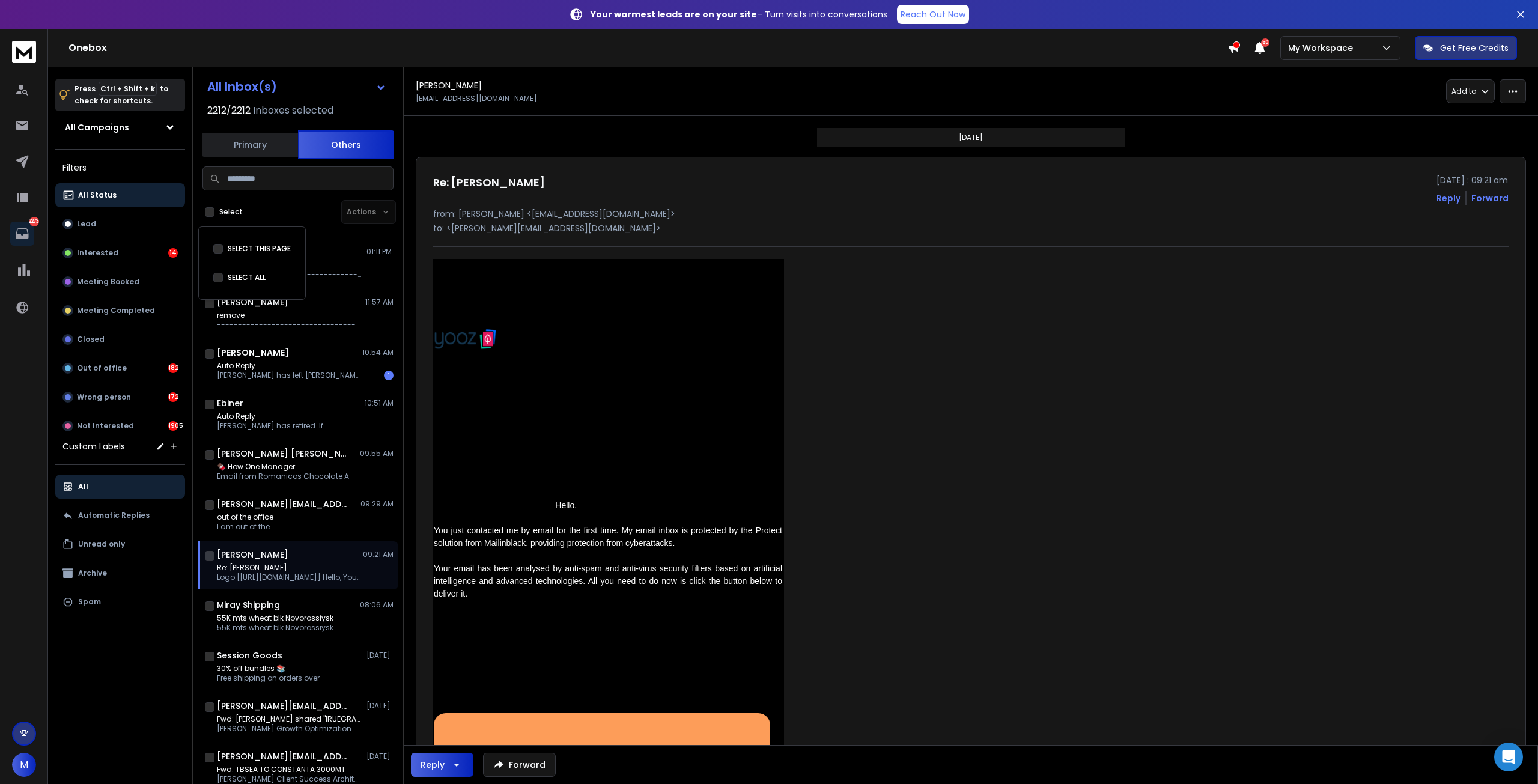
click at [214, 279] on div "SELECT THIS PAGE SELECT ALL" at bounding box center [252, 263] width 92 height 62
click at [214, 279] on button "SELECT THIS PAGE" at bounding box center [219, 277] width 10 height 10
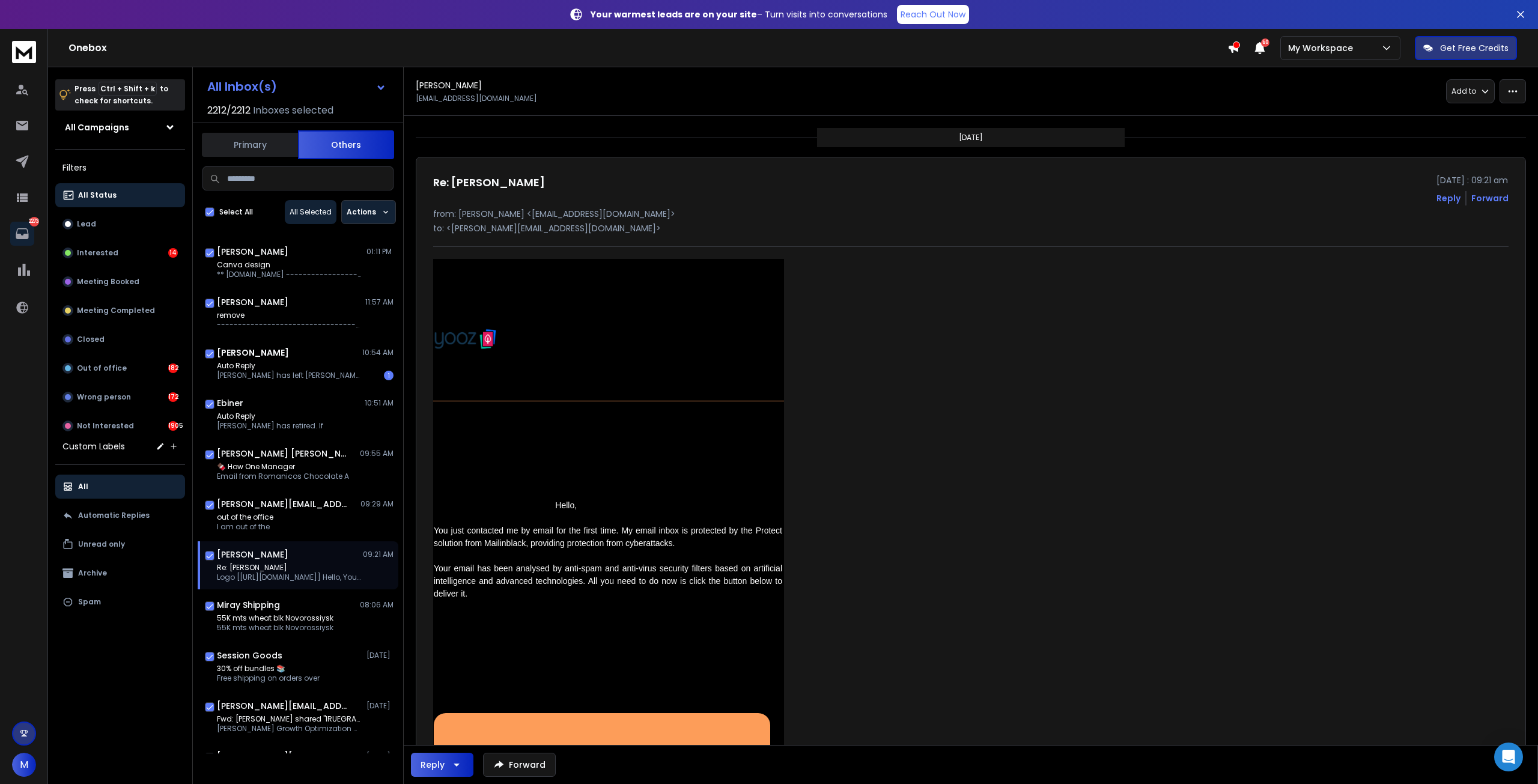
click at [363, 211] on p "Actions" at bounding box center [361, 212] width 29 height 10
click at [365, 241] on div "Delete email" at bounding box center [350, 239] width 69 height 12
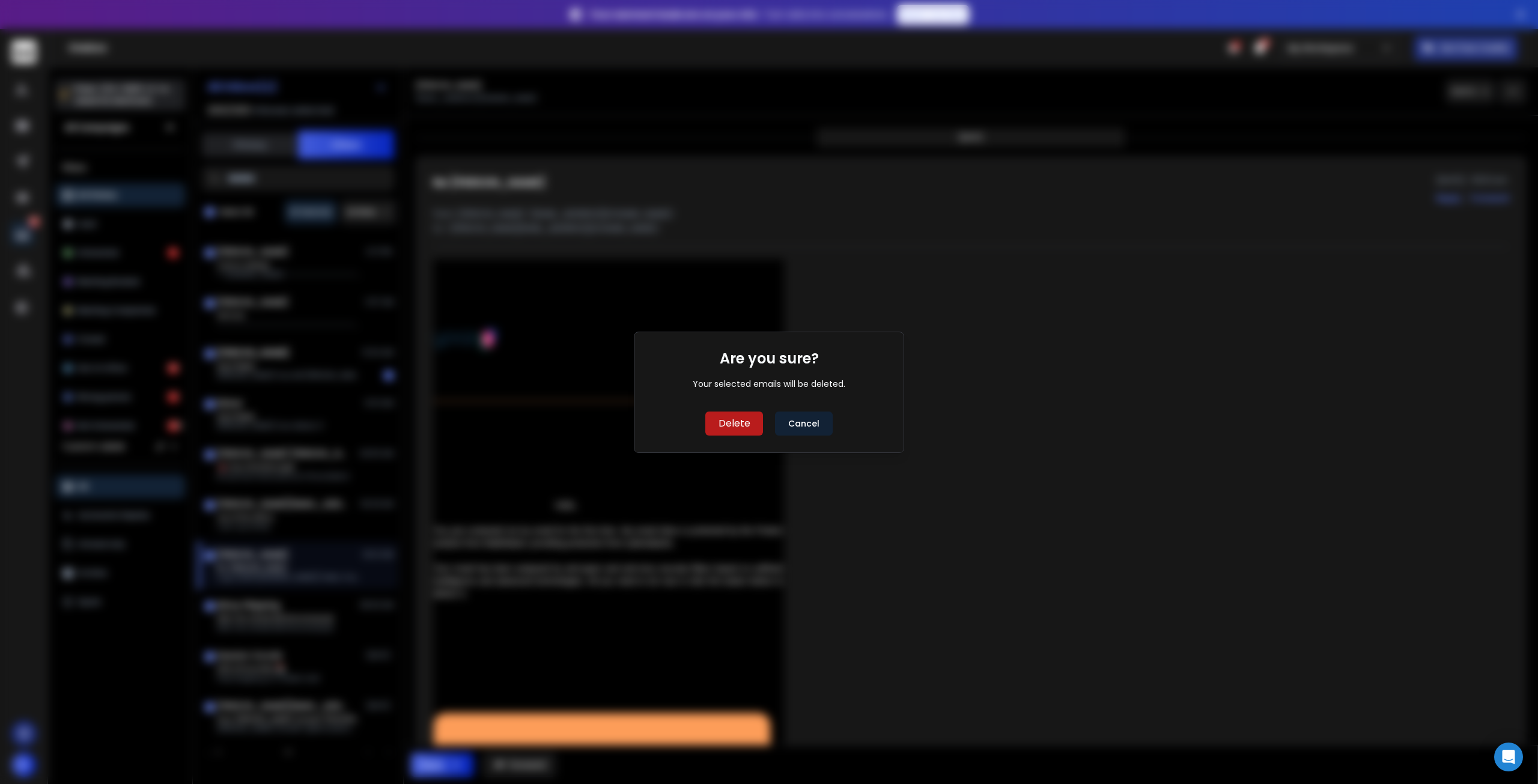
click at [737, 425] on button "Delete" at bounding box center [734, 423] width 57 height 24
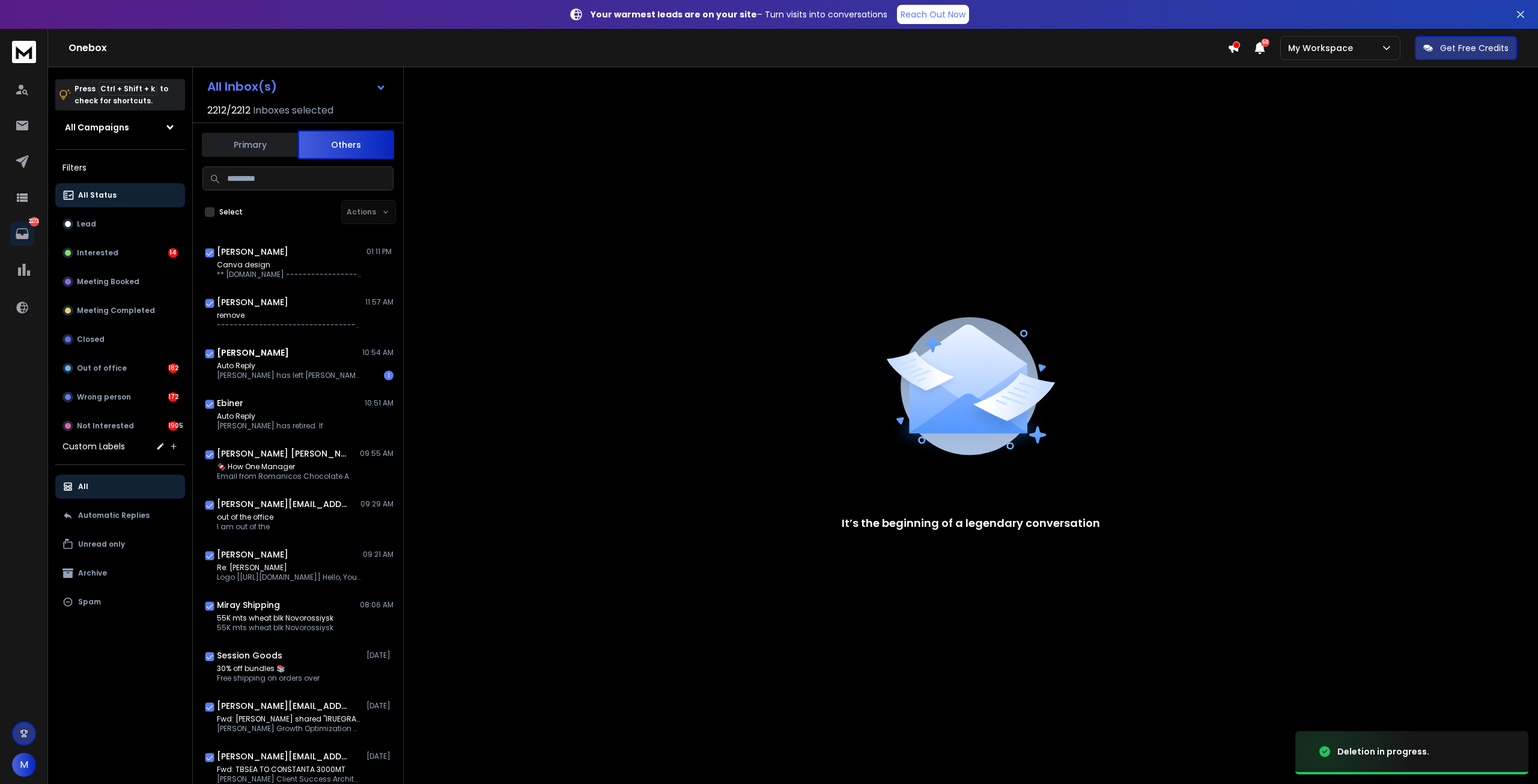
click at [324, 184] on input at bounding box center [297, 178] width 191 height 24
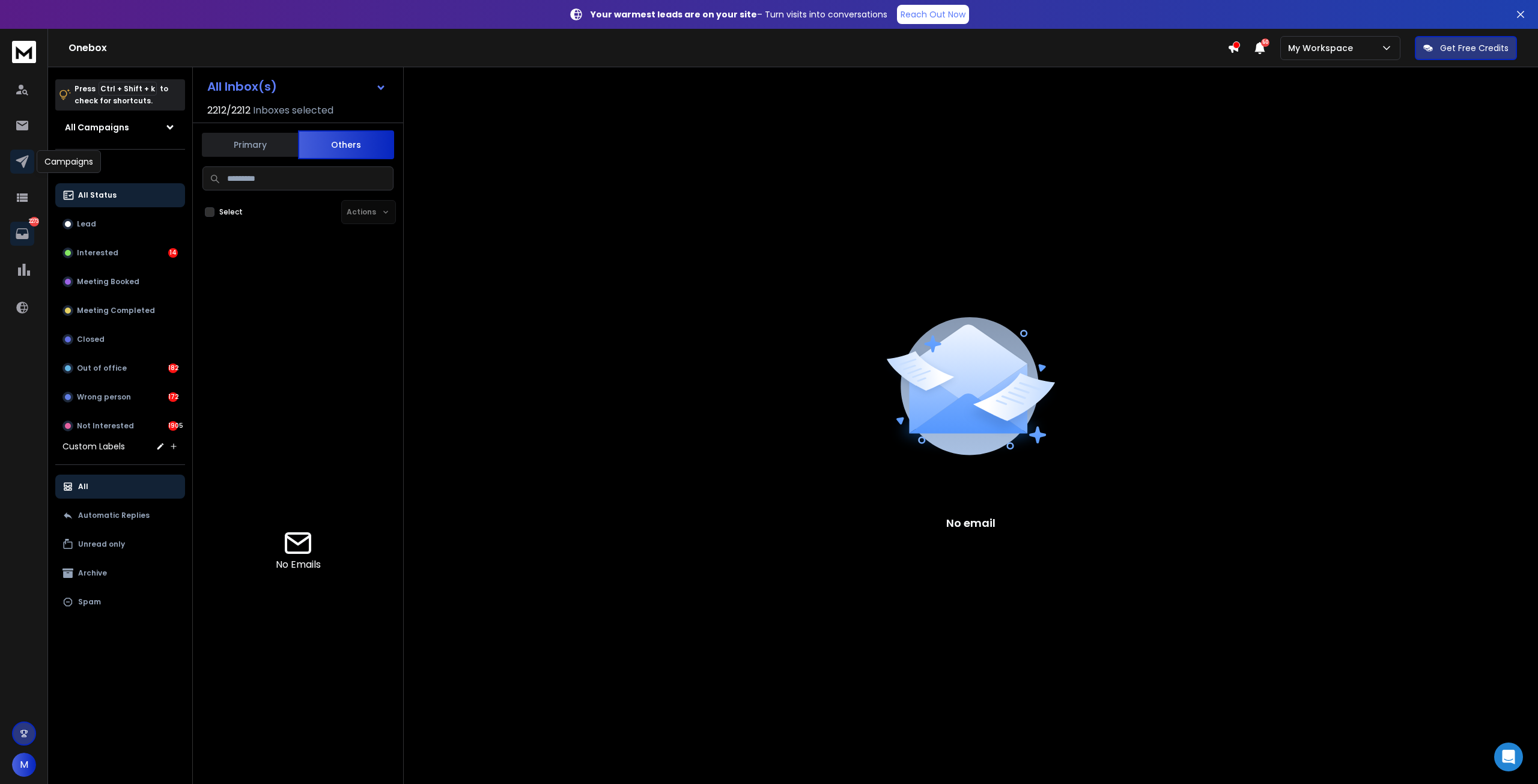
click at [28, 150] on link at bounding box center [21, 161] width 24 height 24
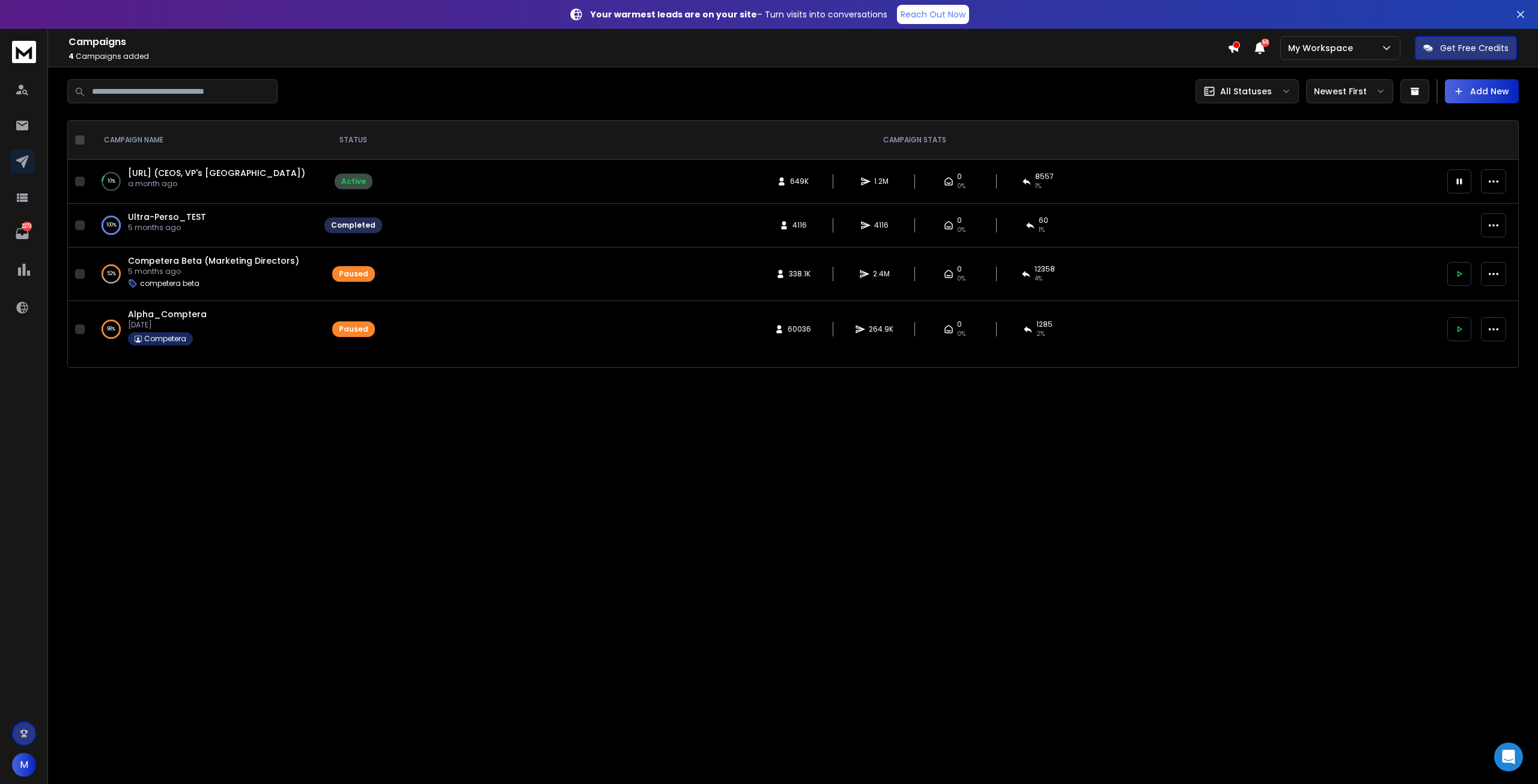
click at [197, 178] on span "[URL] (CEOS, VP's [GEOGRAPHIC_DATA])" at bounding box center [216, 173] width 178 height 12
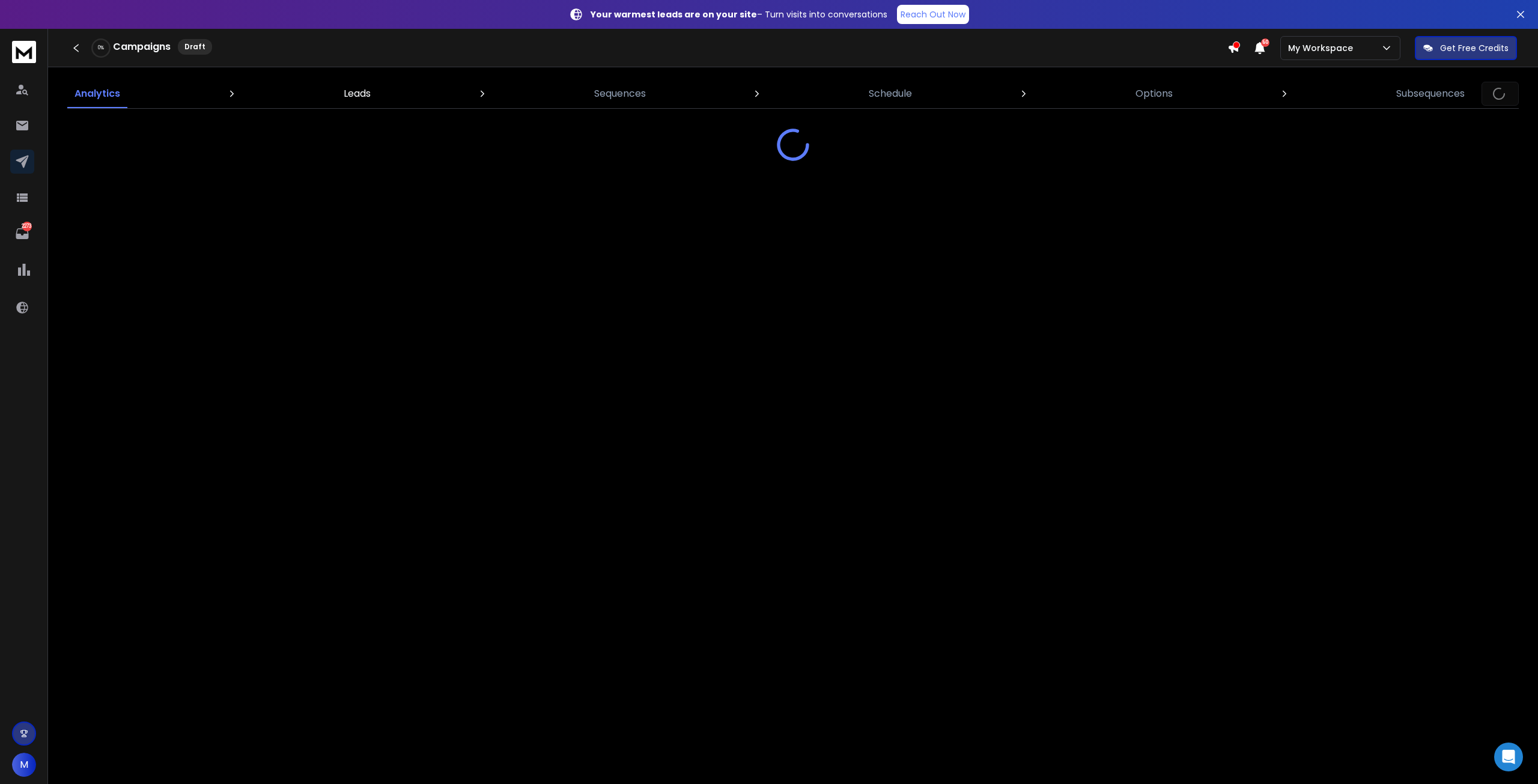
click at [341, 94] on link "Leads" at bounding box center [357, 93] width 42 height 29
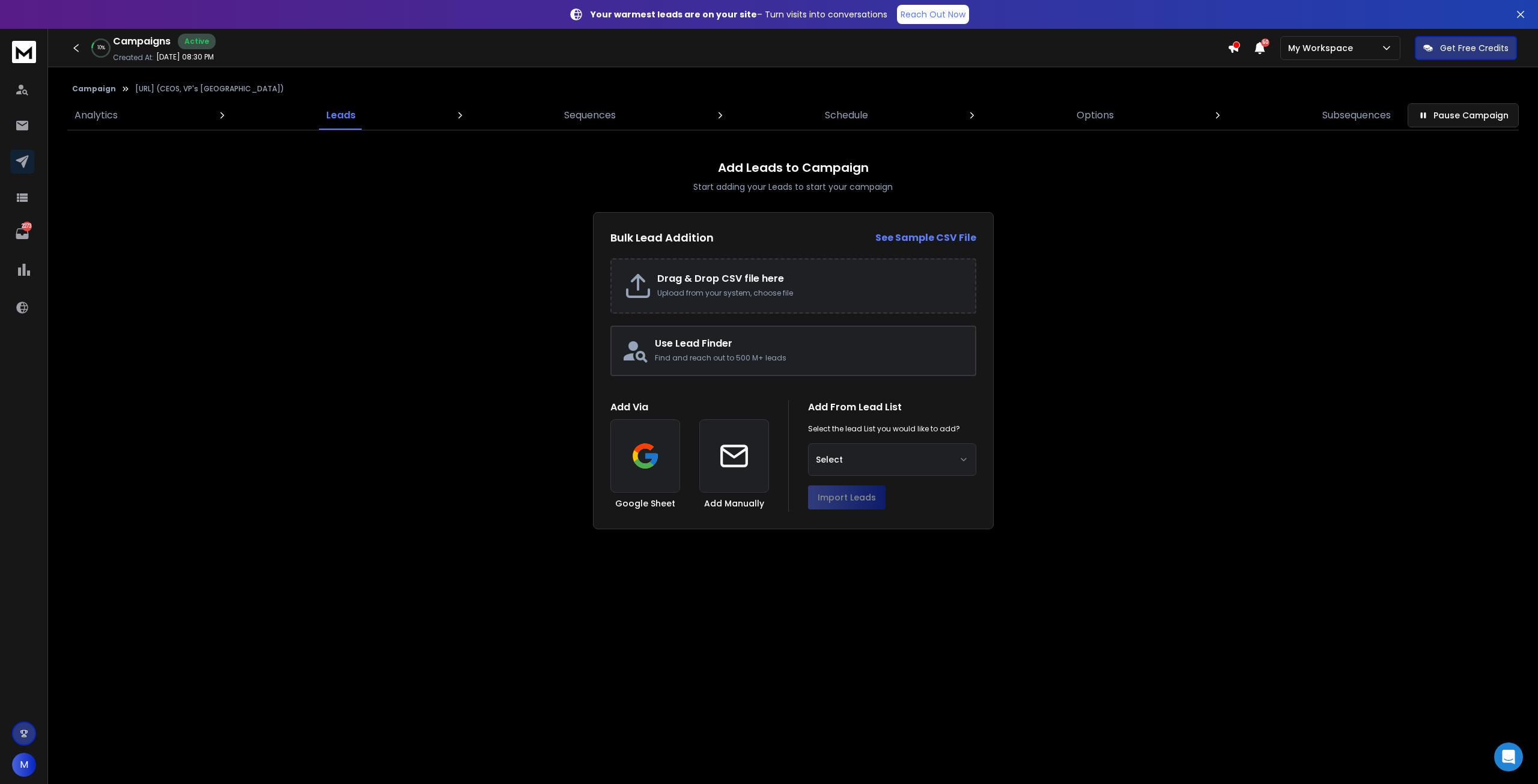
click at [323, 116] on link "Leads" at bounding box center [341, 115] width 44 height 29
